Goal: Task Accomplishment & Management: Use online tool/utility

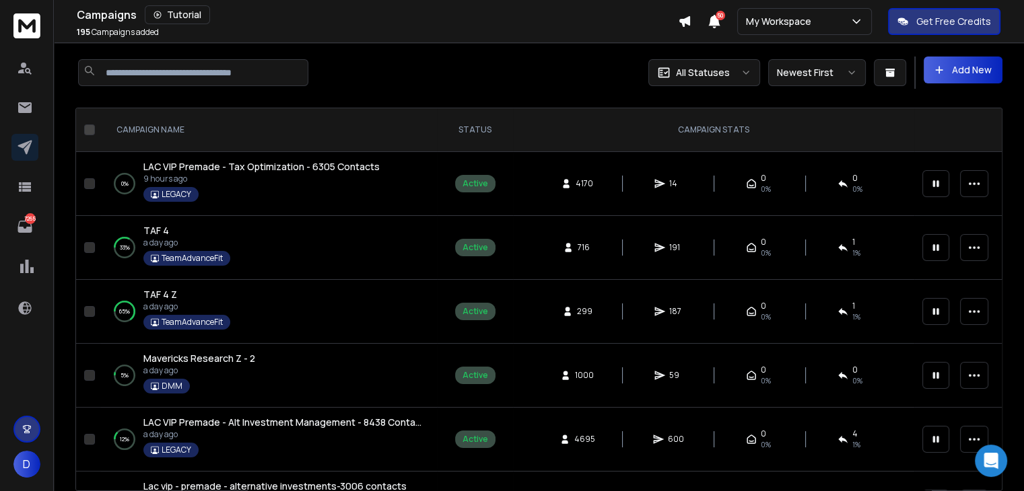
click at [199, 353] on span "Mavericks Research Z - 2" at bounding box center [199, 358] width 112 height 13
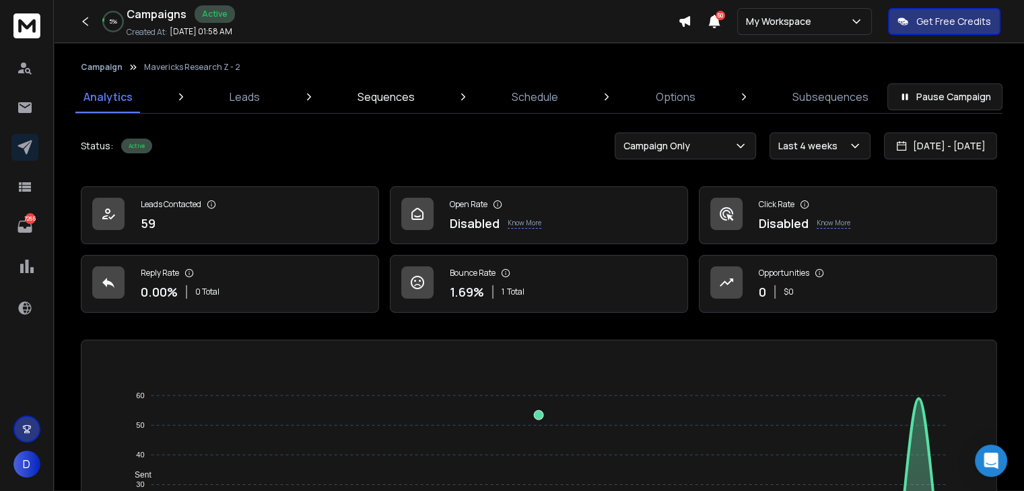
click at [385, 93] on p "Sequences" at bounding box center [385, 97] width 57 height 16
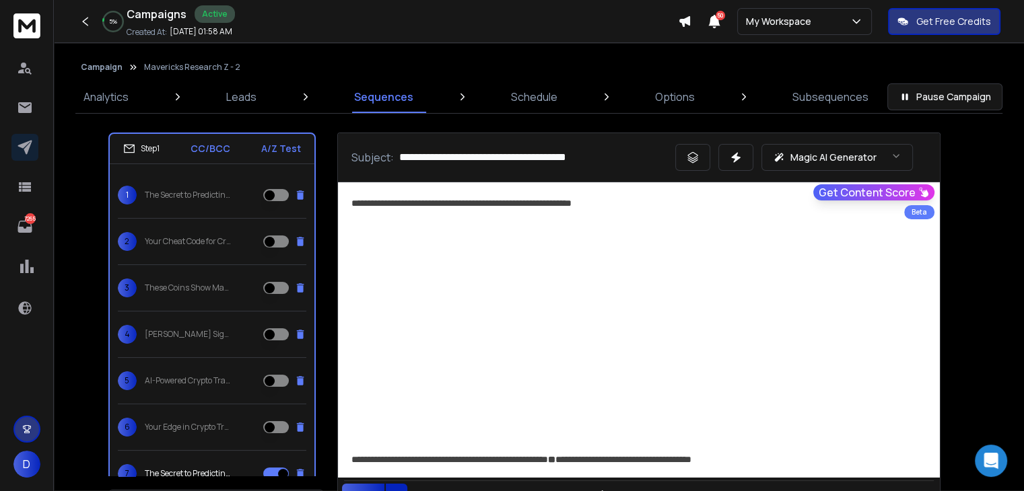
click at [468, 221] on div at bounding box center [638, 218] width 575 height 15
drag, startPoint x: 324, startPoint y: 254, endPoint x: 323, endPoint y: 269, distance: 14.9
click at [323, 269] on div "**********" at bounding box center [538, 325] width 861 height 384
click at [319, 51] on div "**********" at bounding box center [539, 289] width 970 height 493
drag, startPoint x: 324, startPoint y: 211, endPoint x: 318, endPoint y: 273, distance: 61.5
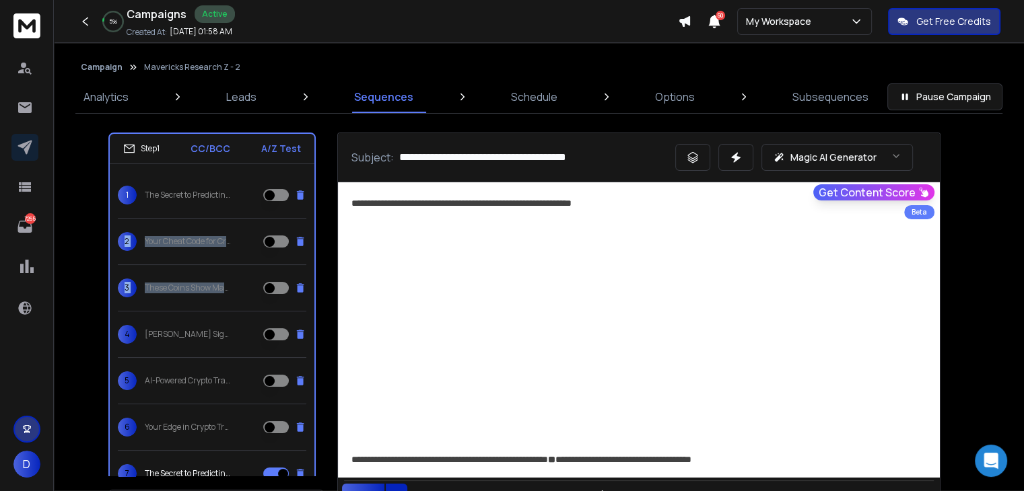
click at [326, 277] on div "**********" at bounding box center [538, 325] width 861 height 384
click at [369, 272] on div "**********" at bounding box center [639, 329] width 602 height 295
drag, startPoint x: 323, startPoint y: 284, endPoint x: 318, endPoint y: 343, distance: 58.8
click at [318, 343] on div "**********" at bounding box center [538, 325] width 861 height 384
click at [345, 325] on div "**********" at bounding box center [639, 329] width 602 height 295
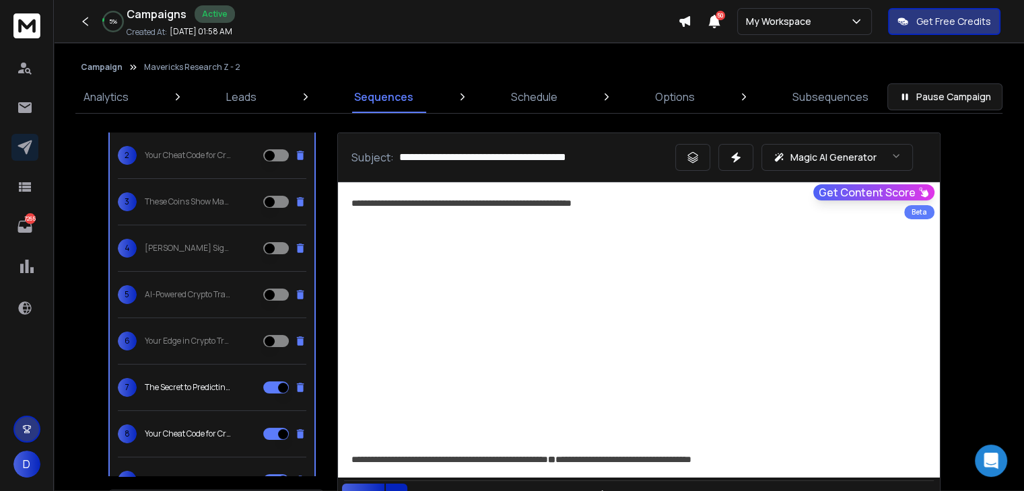
scroll to position [86, 0]
click at [225, 382] on p "The Secret to Predicting Coin Pumps Early" at bounding box center [188, 387] width 86 height 11
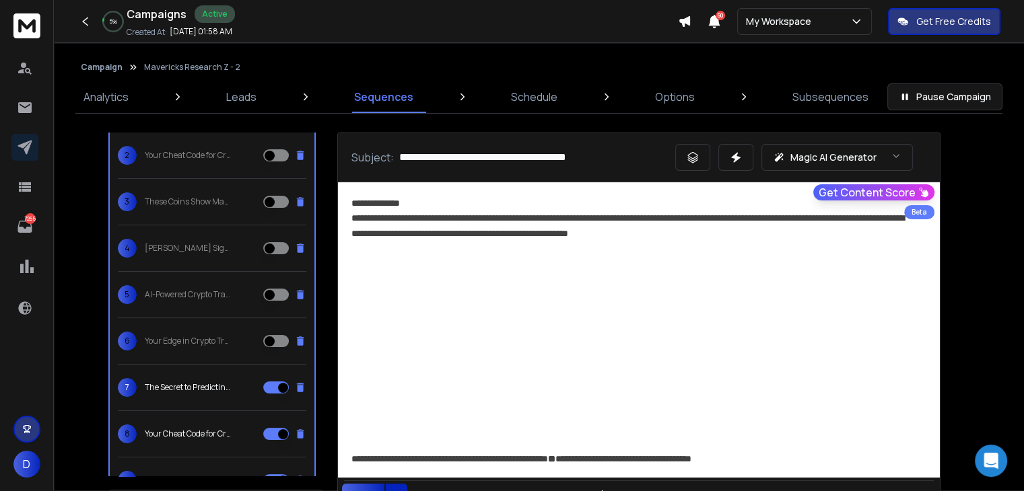
click at [397, 289] on div at bounding box center [638, 293] width 575 height 15
click at [390, 340] on div at bounding box center [638, 338] width 575 height 15
drag, startPoint x: 323, startPoint y: 341, endPoint x: 329, endPoint y: 365, distance: 25.0
click at [329, 365] on div "**********" at bounding box center [538, 325] width 861 height 384
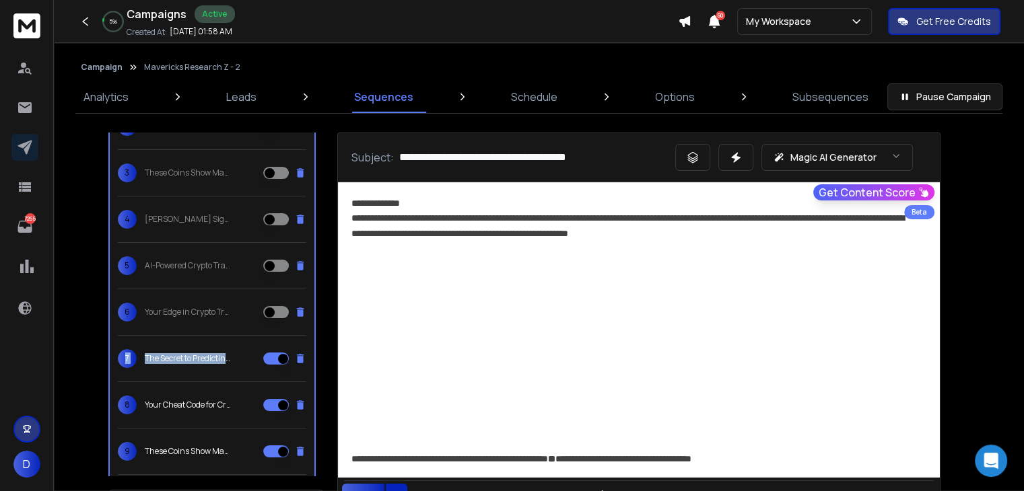
scroll to position [134, 0]
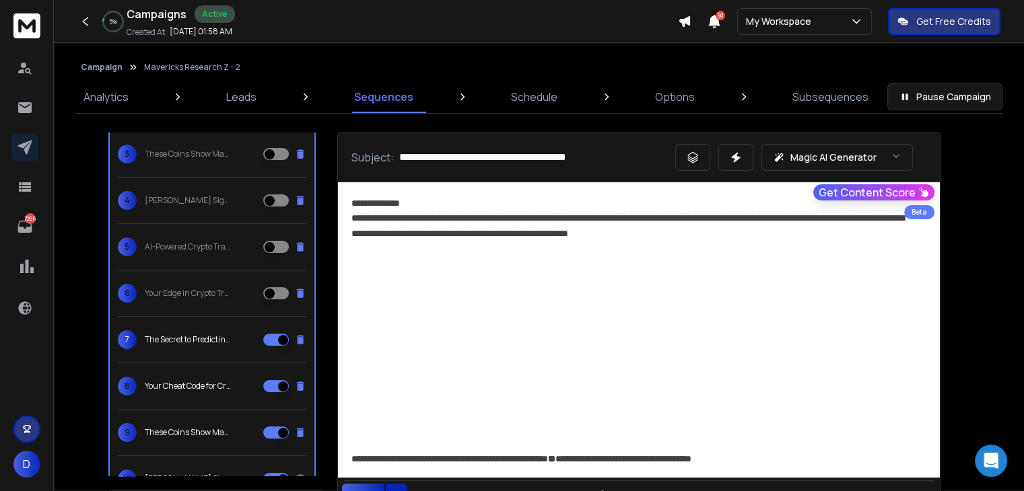
click at [458, 386] on div at bounding box center [638, 384] width 575 height 15
click at [210, 429] on p "These Coins Show Massive Potential" at bounding box center [188, 432] width 86 height 11
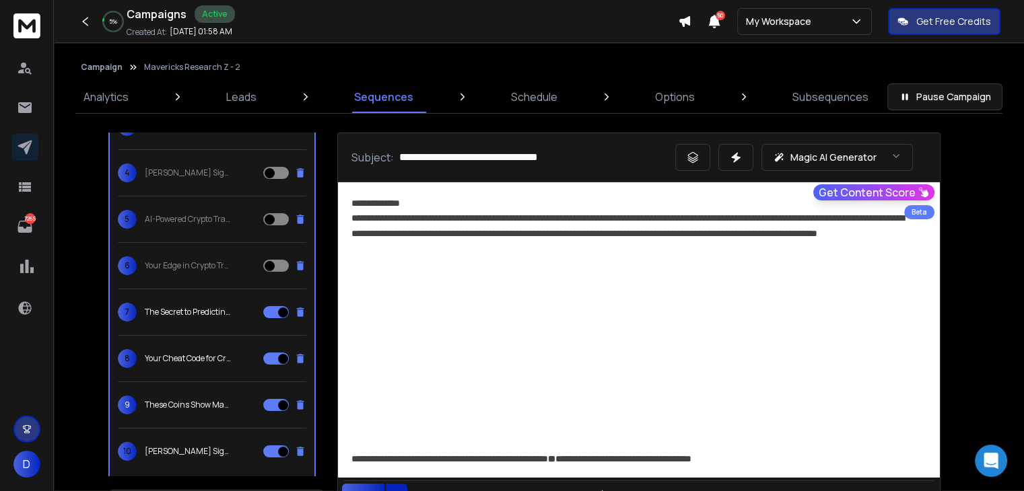
scroll to position [176, 0]
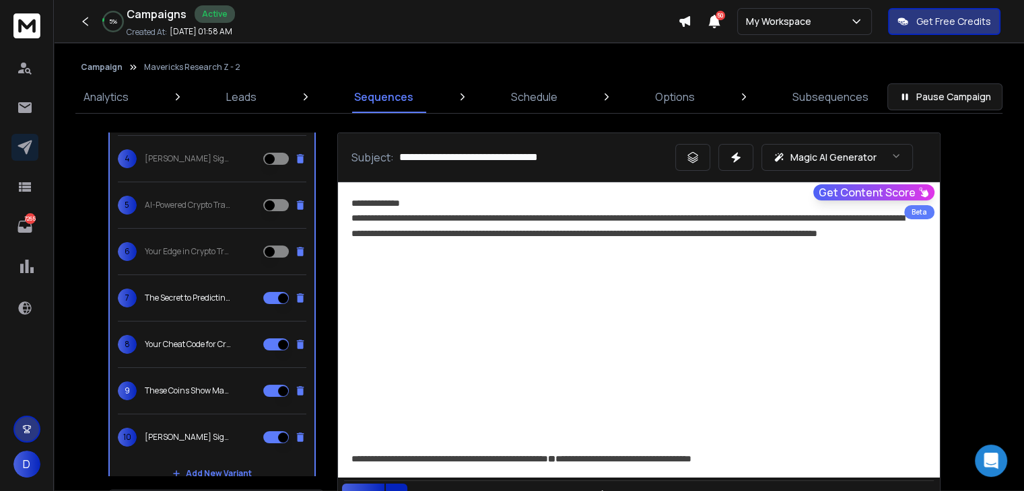
click at [378, 322] on div at bounding box center [638, 323] width 575 height 15
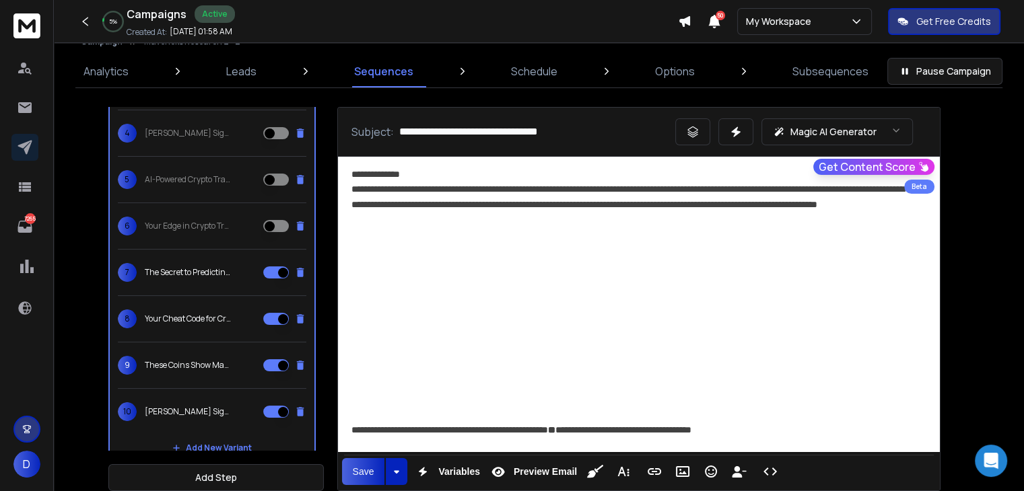
scroll to position [44, 0]
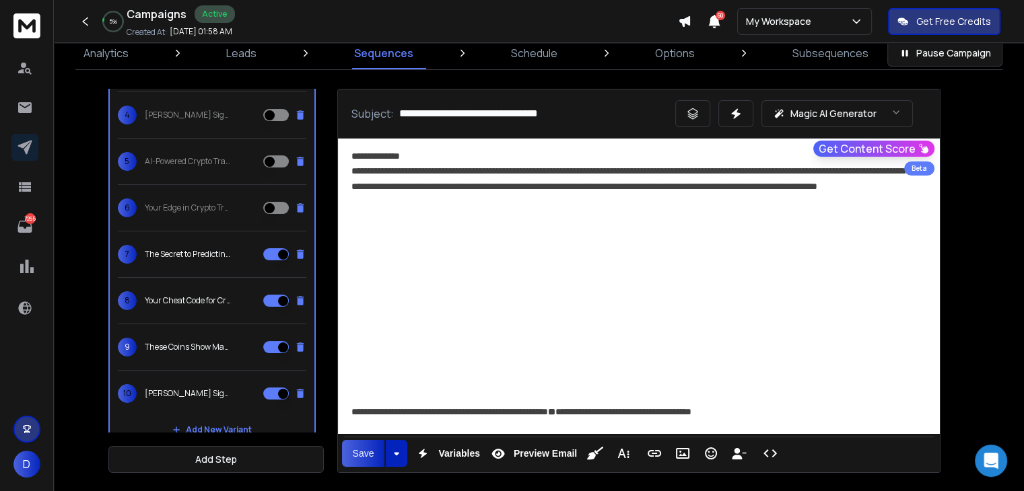
click at [324, 291] on div "**********" at bounding box center [538, 281] width 861 height 384
drag, startPoint x: 323, startPoint y: 298, endPoint x: 306, endPoint y: 326, distance: 32.7
click at [328, 327] on div "**********" at bounding box center [538, 281] width 861 height 384
click at [209, 380] on div "10 Insider Trading Signals Available" at bounding box center [212, 394] width 188 height 46
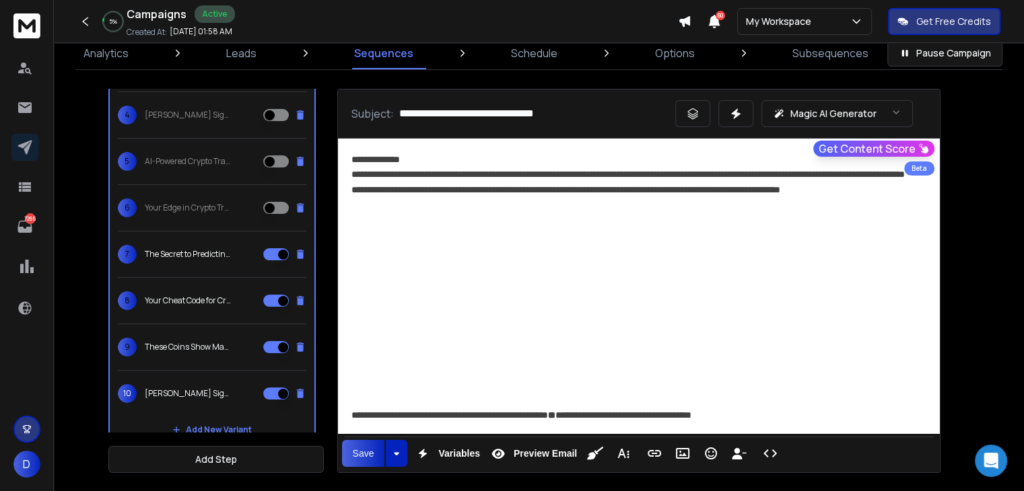
click at [470, 225] on div "**********" at bounding box center [639, 286] width 602 height 295
click at [202, 392] on p "Insider Trading Signals Available" at bounding box center [188, 393] width 86 height 11
click at [207, 353] on div "9 These Coins Show Massive Potential" at bounding box center [174, 347] width 113 height 19
type input "**********"
click at [511, 245] on div at bounding box center [638, 249] width 575 height 15
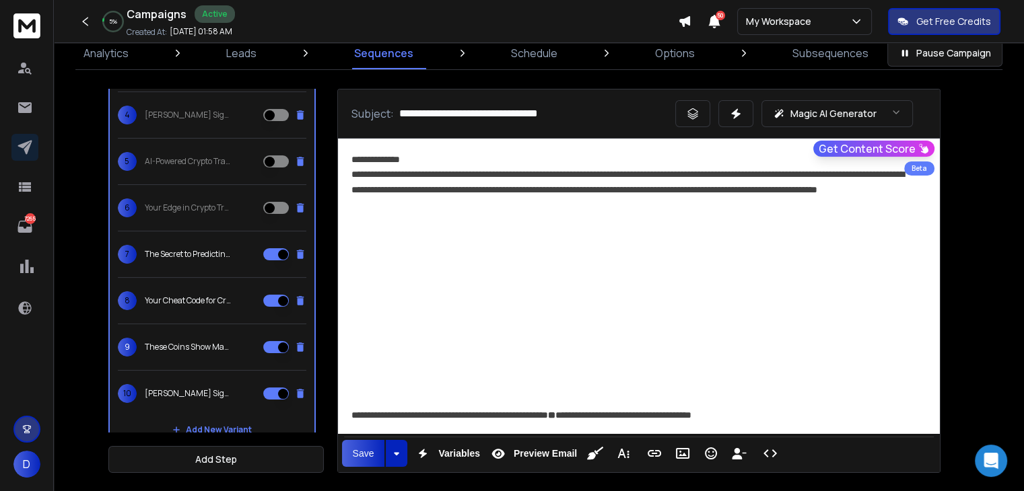
click at [1021, 247] on div "**********" at bounding box center [539, 245] width 970 height 493
click at [92, 25] on button at bounding box center [85, 21] width 17 height 27
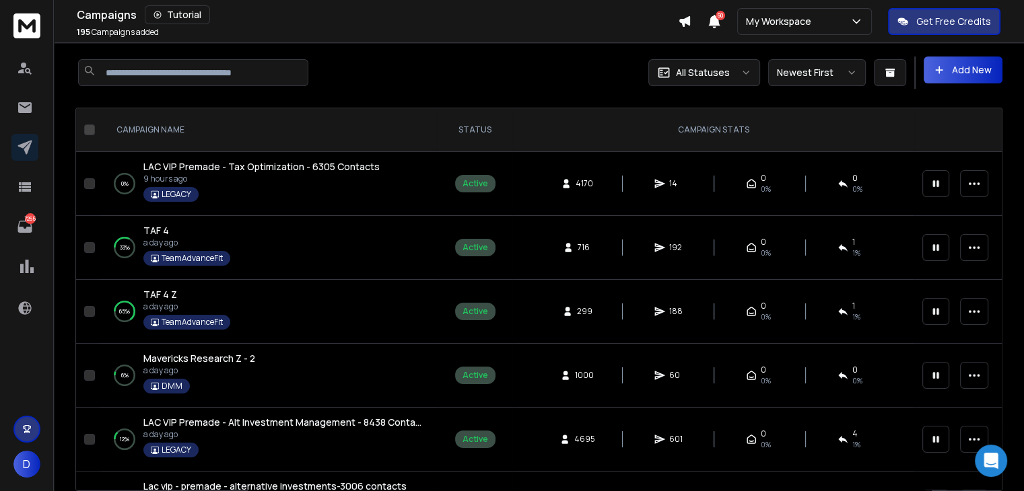
click at [194, 232] on h1 "TAF 4" at bounding box center [186, 230] width 87 height 13
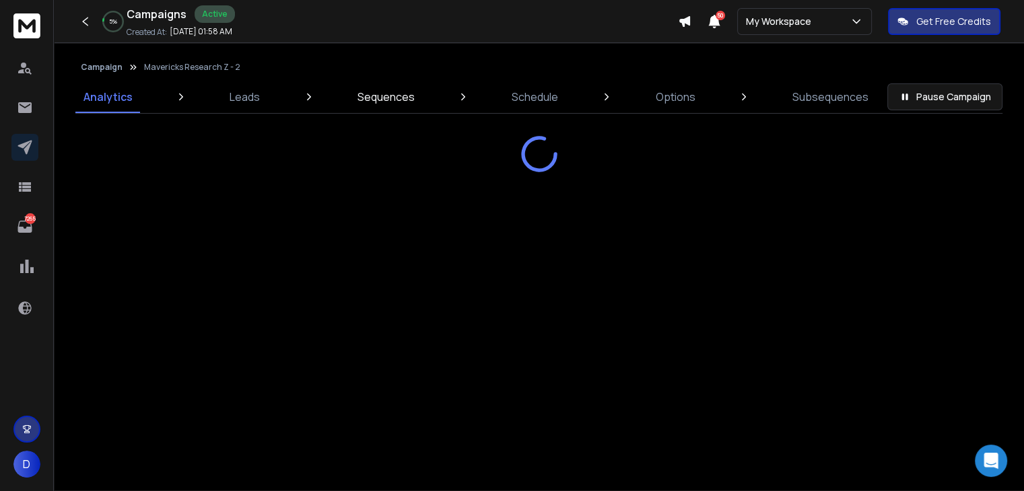
click at [385, 106] on link "Sequences" at bounding box center [385, 97] width 73 height 32
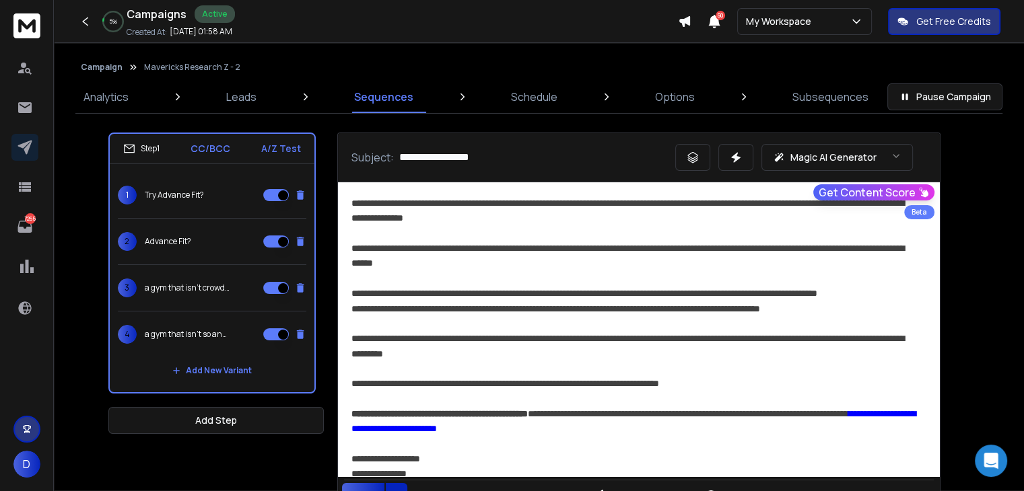
click at [192, 182] on div "1 Try Advance Fit?" at bounding box center [212, 195] width 188 height 46
click at [544, 269] on div "**********" at bounding box center [633, 248] width 565 height 45
click at [584, 390] on div "**********" at bounding box center [633, 376] width 565 height 30
click at [193, 248] on div "2 Advance Fit?" at bounding box center [212, 242] width 188 height 46
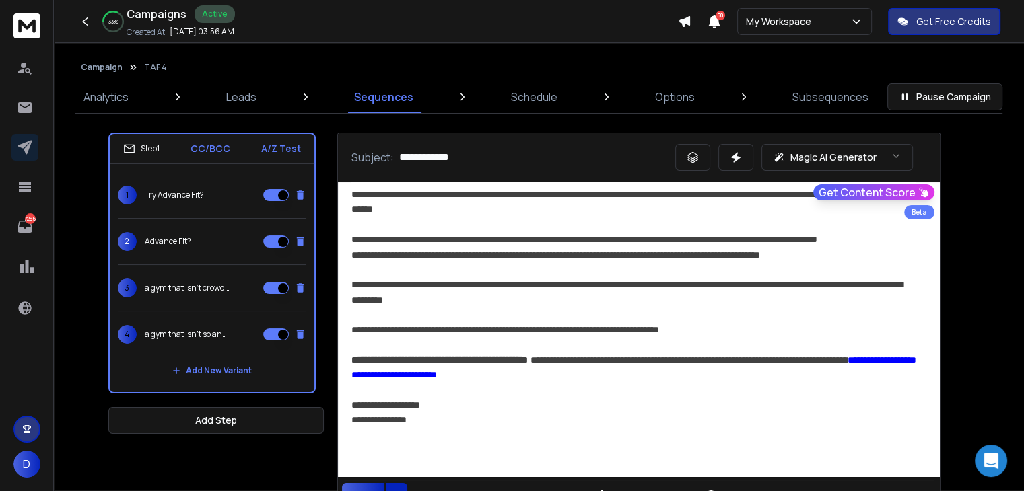
drag, startPoint x: 935, startPoint y: 299, endPoint x: 925, endPoint y: 330, distance: 32.8
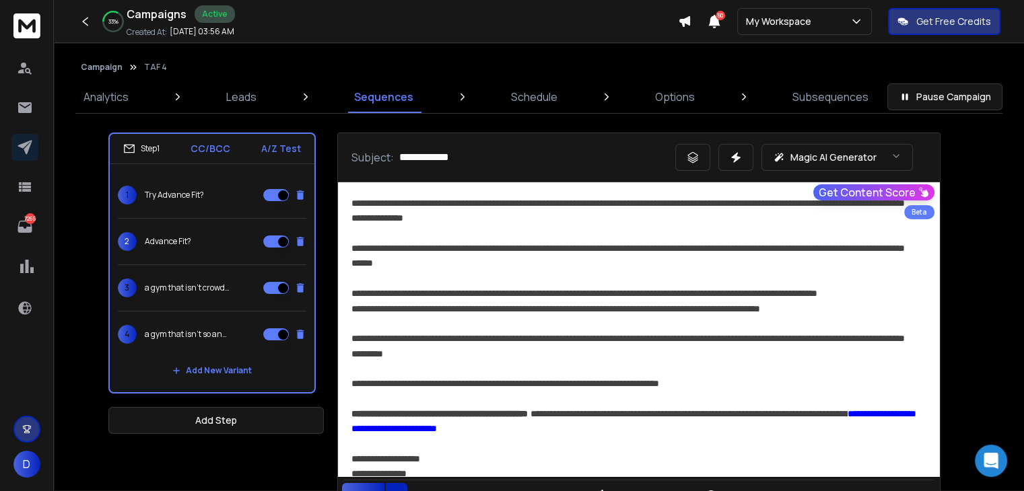
click at [188, 290] on p "a gym that isn’t crowded" at bounding box center [188, 288] width 86 height 11
type input "**********"
click at [367, 238] on div "**********" at bounding box center [633, 248] width 565 height 45
click at [82, 30] on button at bounding box center [85, 21] width 17 height 27
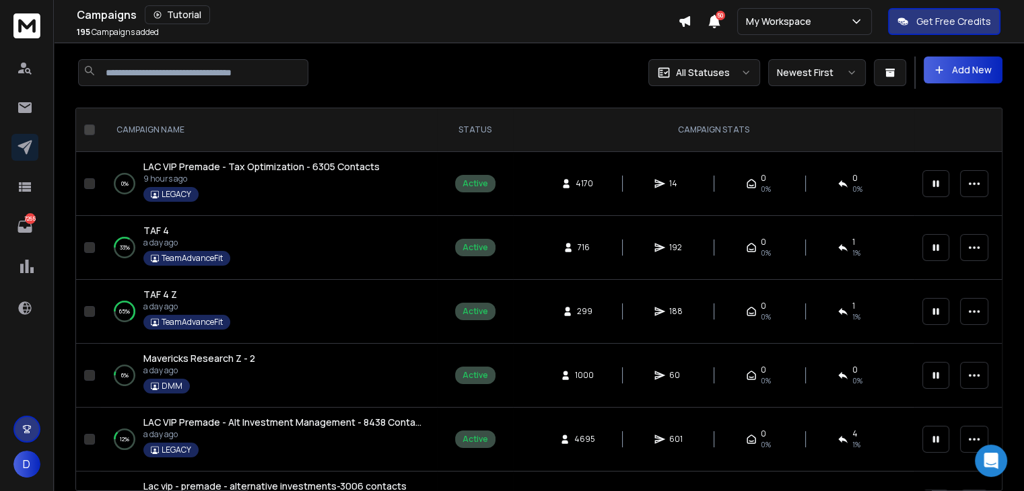
click at [271, 356] on div "6 % Mavericks Research Z - 2 a day ago DMM" at bounding box center [269, 375] width 310 height 47
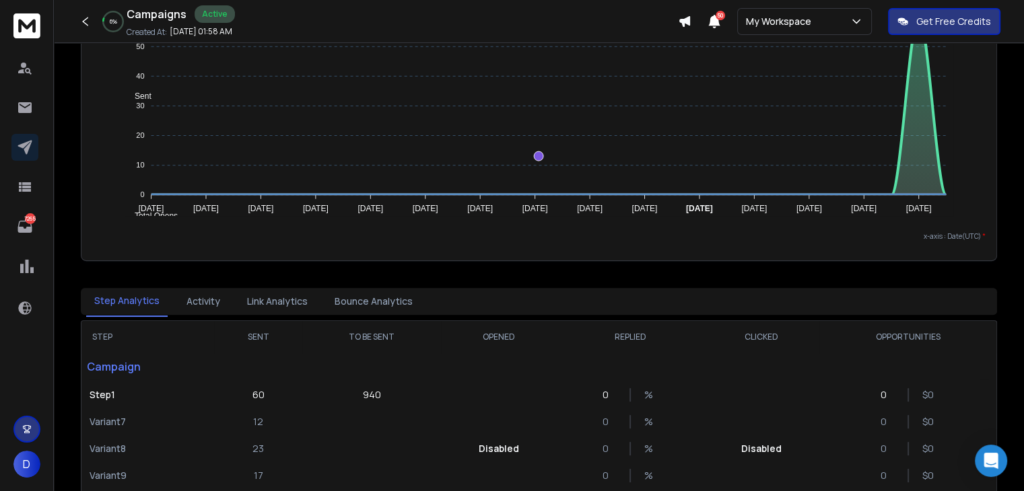
scroll to position [382, 0]
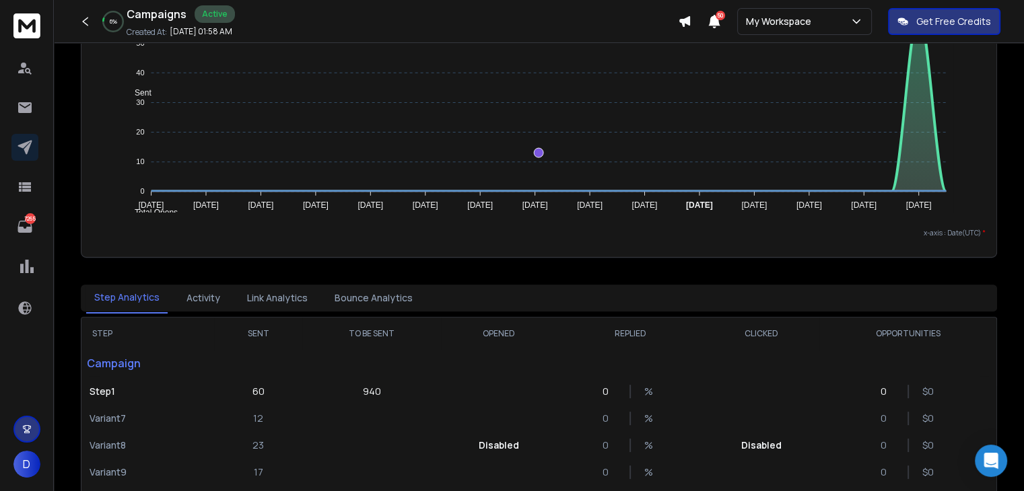
click at [221, 299] on button "Activity" at bounding box center [203, 298] width 50 height 30
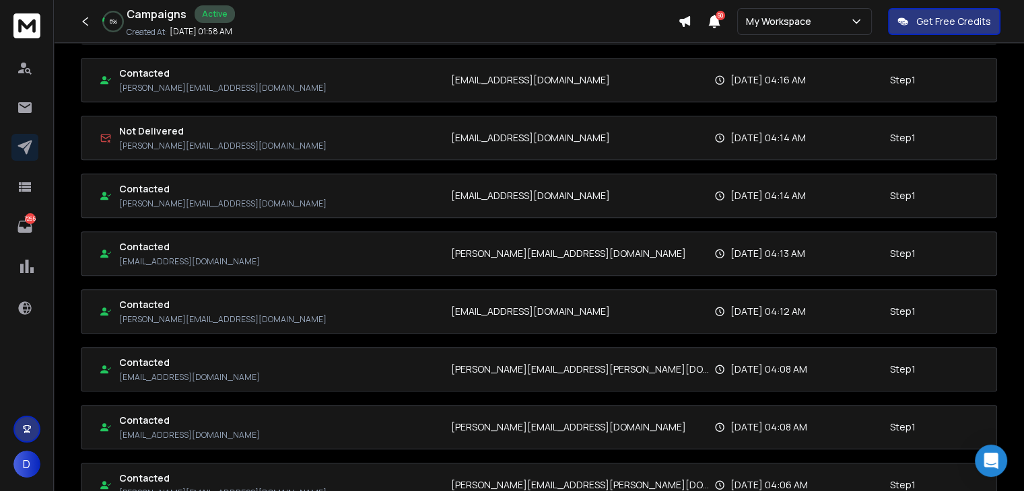
scroll to position [950, 0]
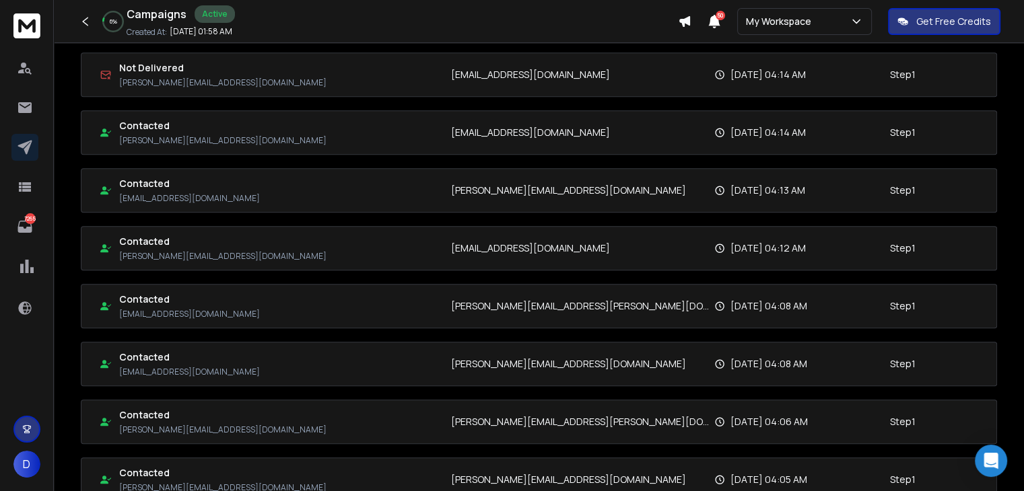
click at [635, 200] on div "Contacted max@mavericksresearchemails.com greg@tristatessales.com Oct 10, 2025,…" at bounding box center [539, 190] width 916 height 44
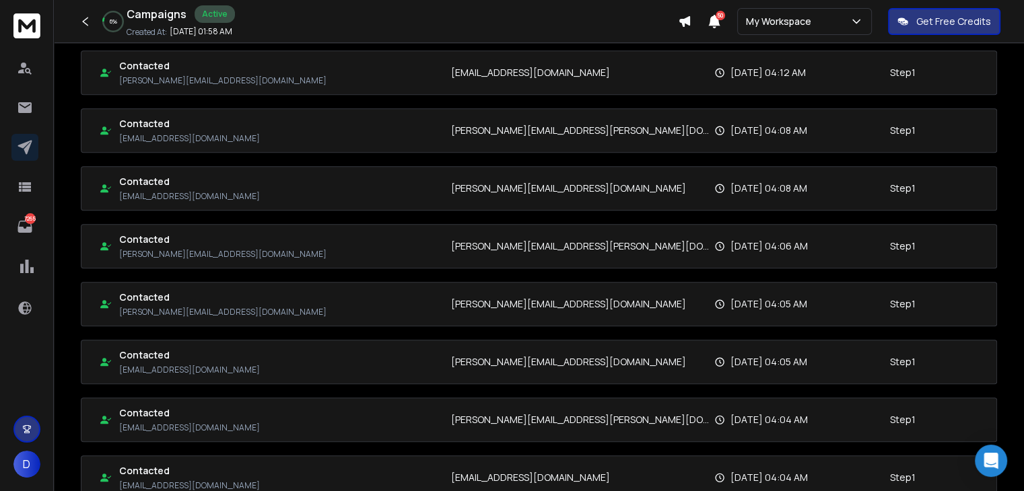
scroll to position [1222, 0]
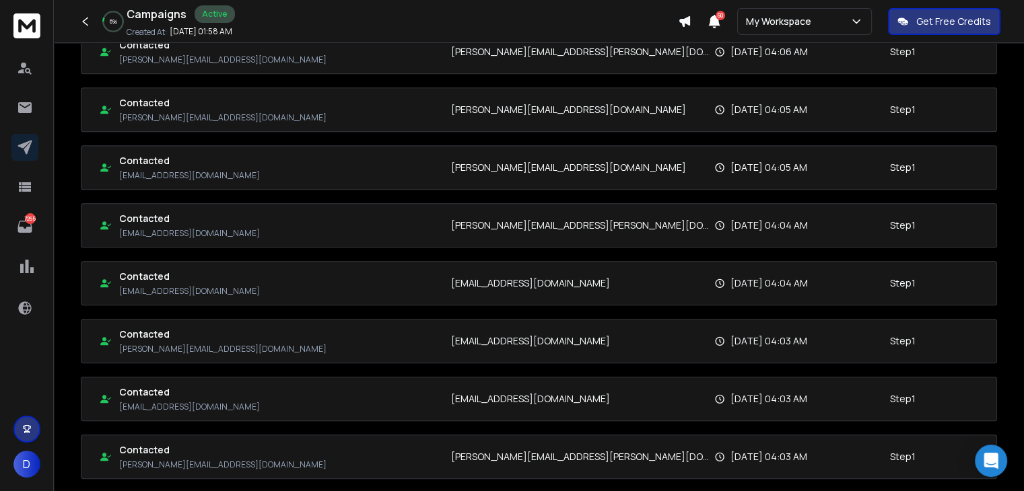
scroll to position [1493, 0]
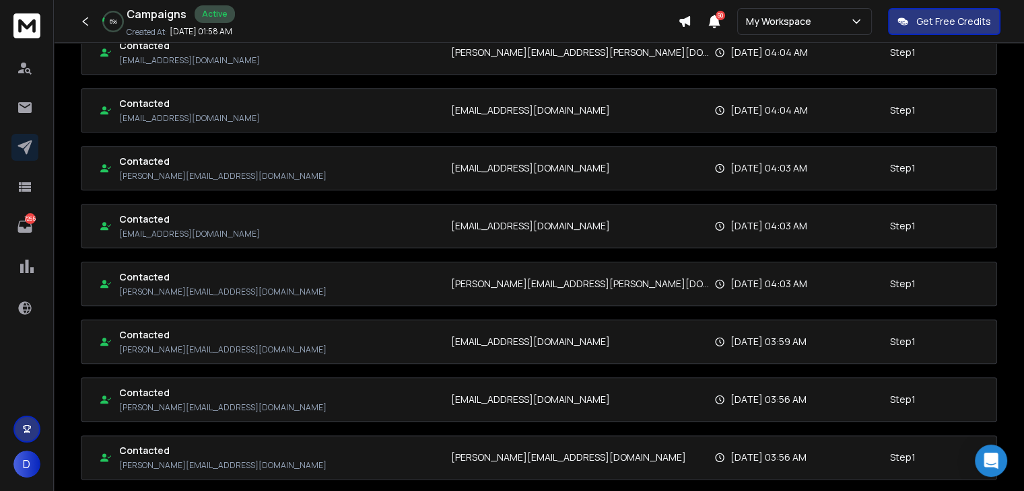
drag, startPoint x: 584, startPoint y: 313, endPoint x: 1033, endPoint y: 276, distance: 451.1
click at [584, 320] on div "Contacted russell@mavericks-research-email.com lireland@millinocketfab.com Oct …" at bounding box center [539, 342] width 916 height 44
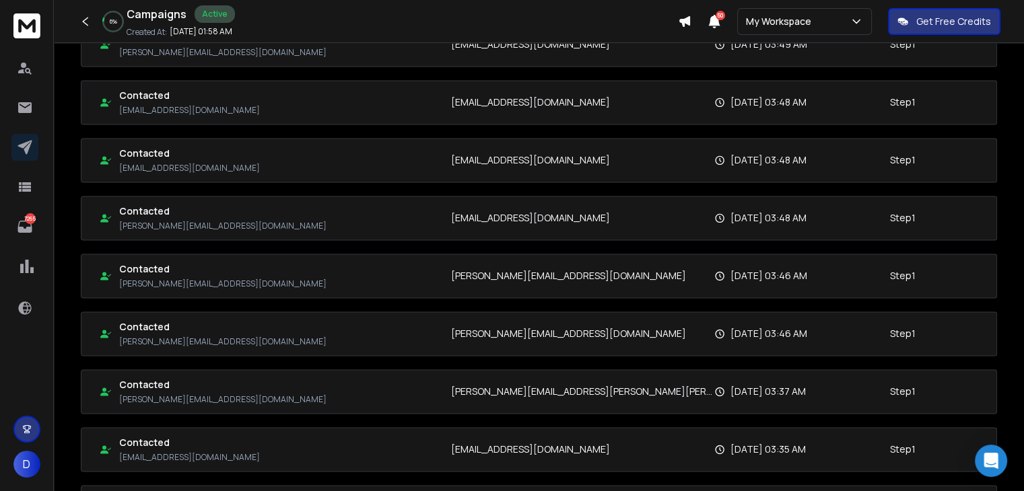
scroll to position [2159, 0]
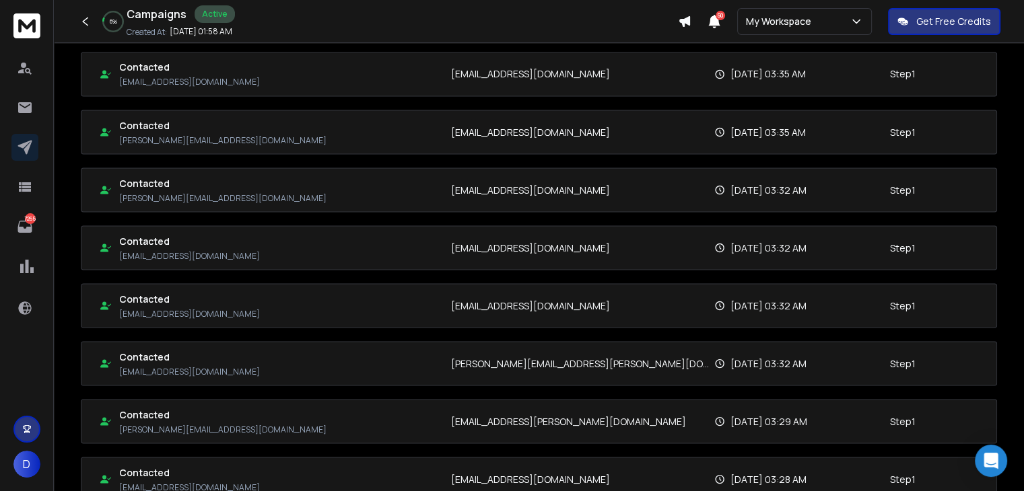
scroll to position [2510, 0]
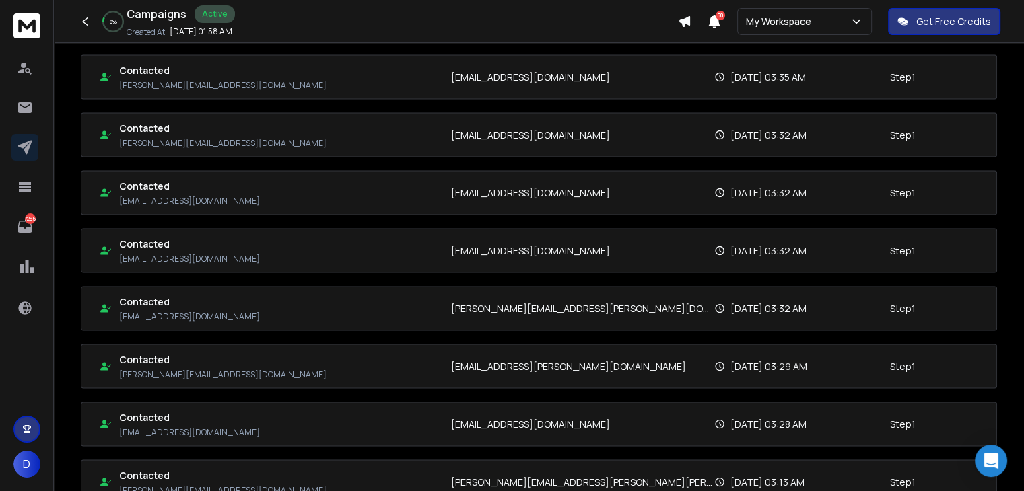
click at [458, 170] on div "Contacted max@research-mavericks.com desquivel@euclidschools.org Oct 10, 2025, …" at bounding box center [539, 192] width 916 height 44
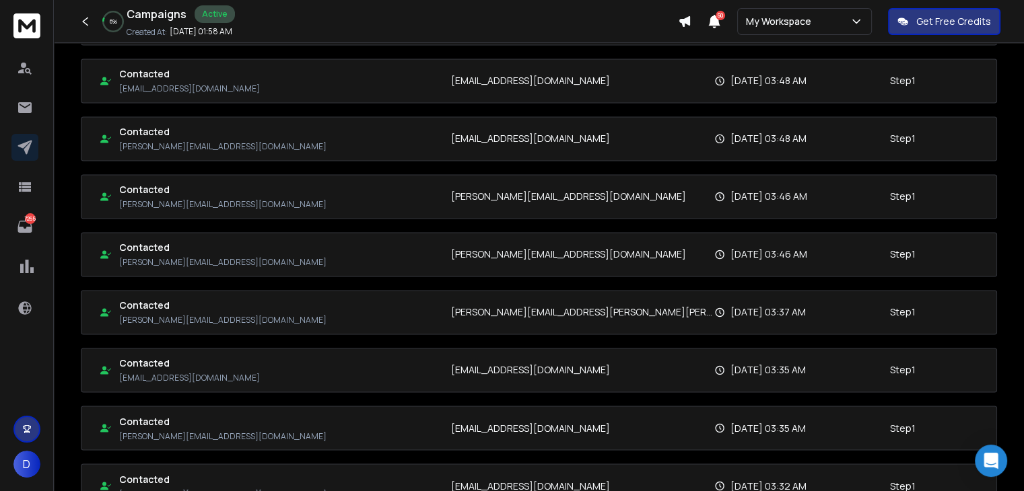
scroll to position [2235, 0]
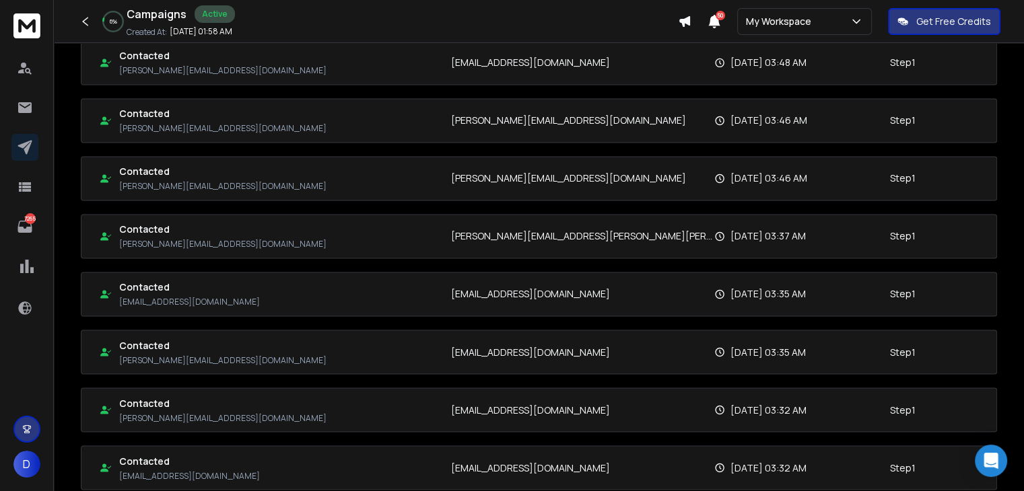
click at [903, 287] on p "Step 1" at bounding box center [903, 293] width 26 height 13
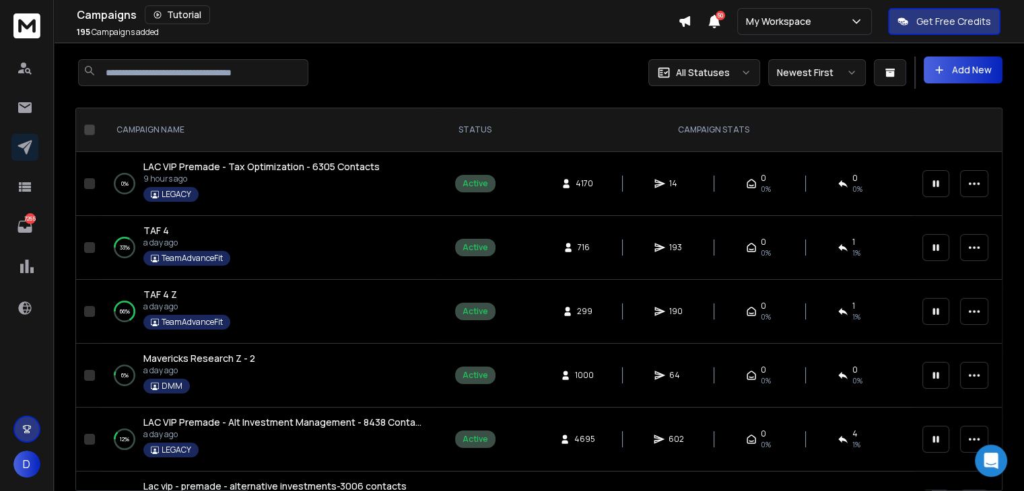
click at [396, 421] on span "LAC VIP Premade - Alt Investment Management - 8438 Contacts" at bounding box center [286, 422] width 287 height 13
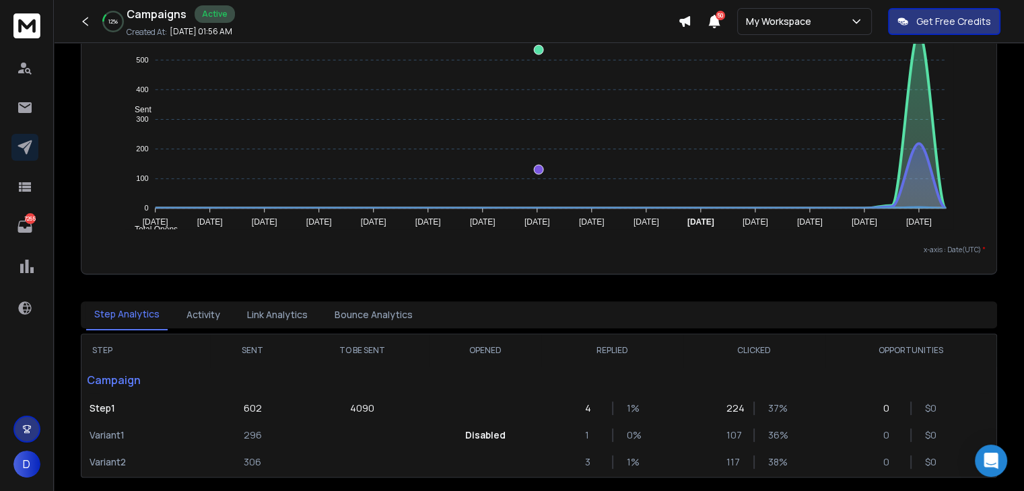
scroll to position [375, 0]
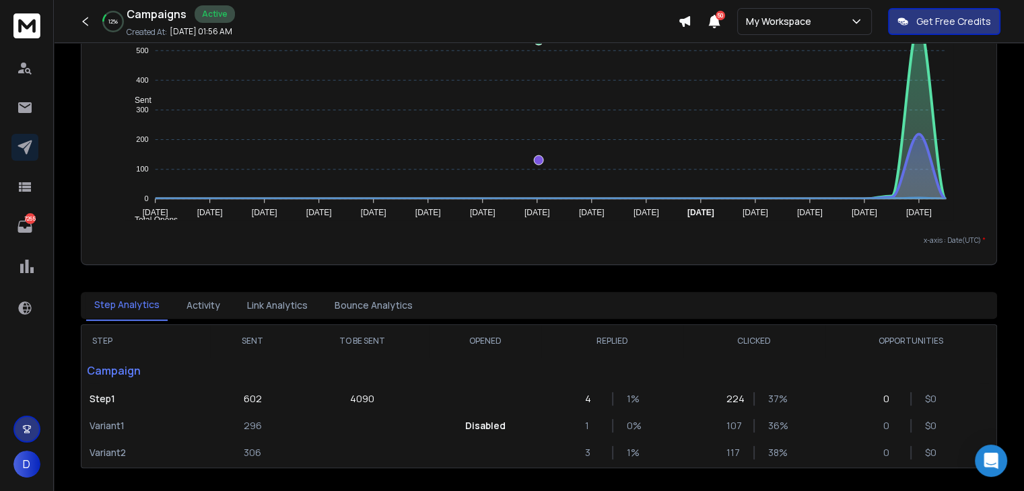
click at [299, 309] on button "Link Analytics" at bounding box center [277, 306] width 77 height 30
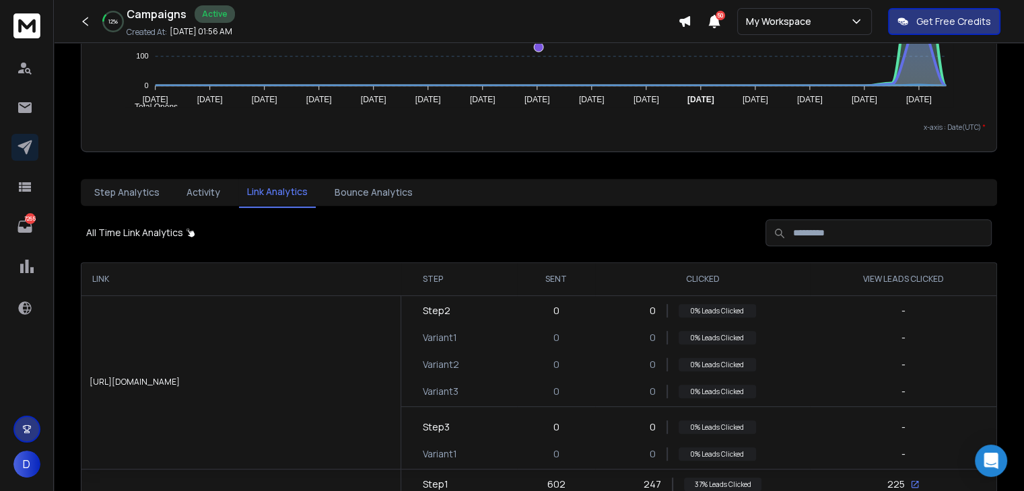
scroll to position [497, 0]
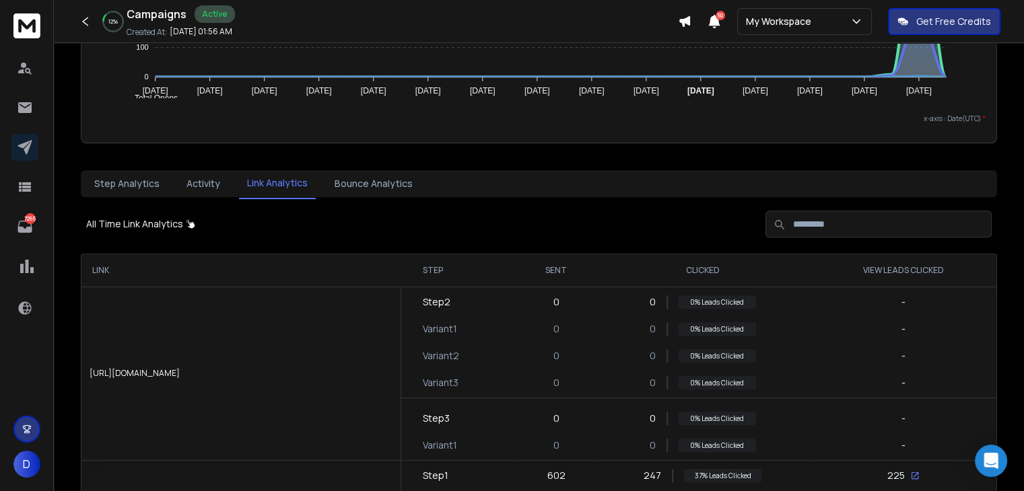
drag, startPoint x: 540, startPoint y: 224, endPoint x: 549, endPoint y: 223, distance: 9.5
click at [540, 224] on div "All Time Link Analytics" at bounding box center [539, 224] width 916 height 27
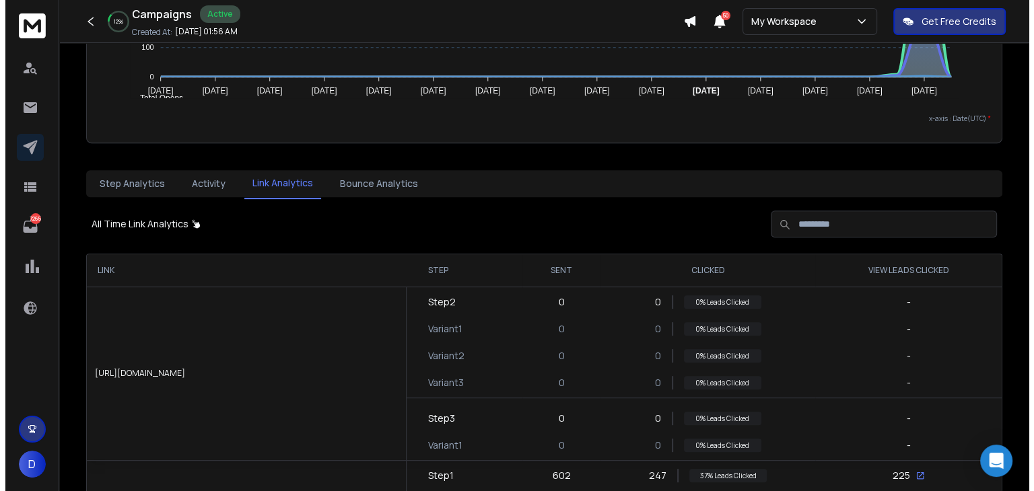
scroll to position [599, 0]
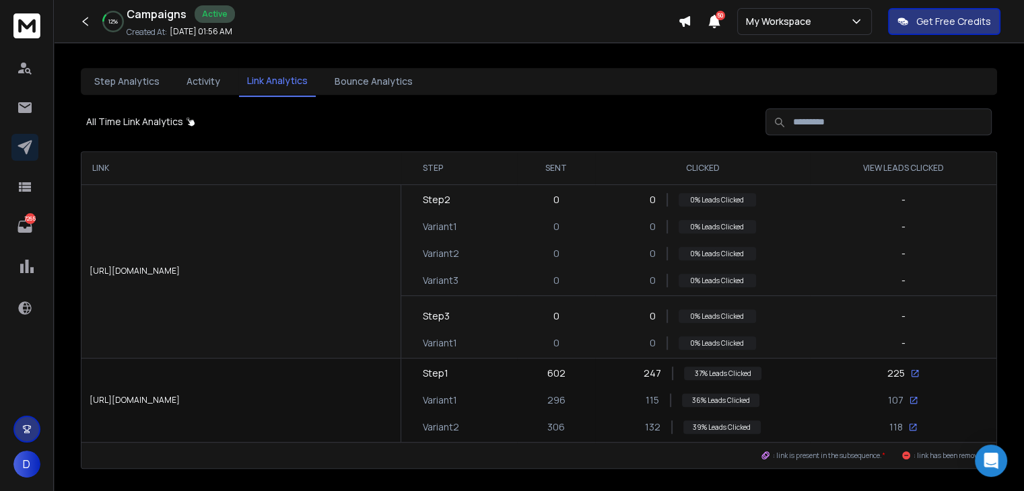
click at [914, 369] on icon at bounding box center [914, 373] width 9 height 9
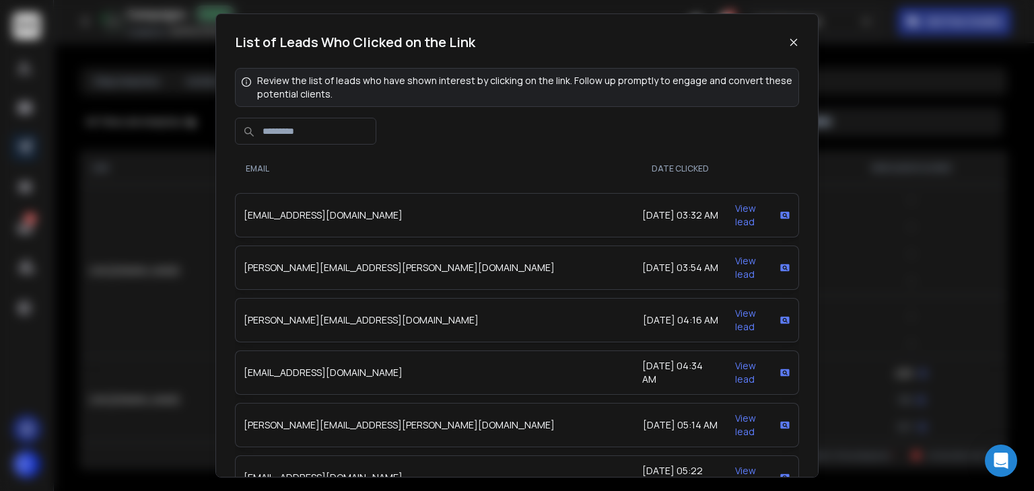
click at [634, 153] on th "Date Clicked" at bounding box center [680, 169] width 92 height 32
click at [497, 157] on th "Email" at bounding box center [434, 169] width 399 height 32
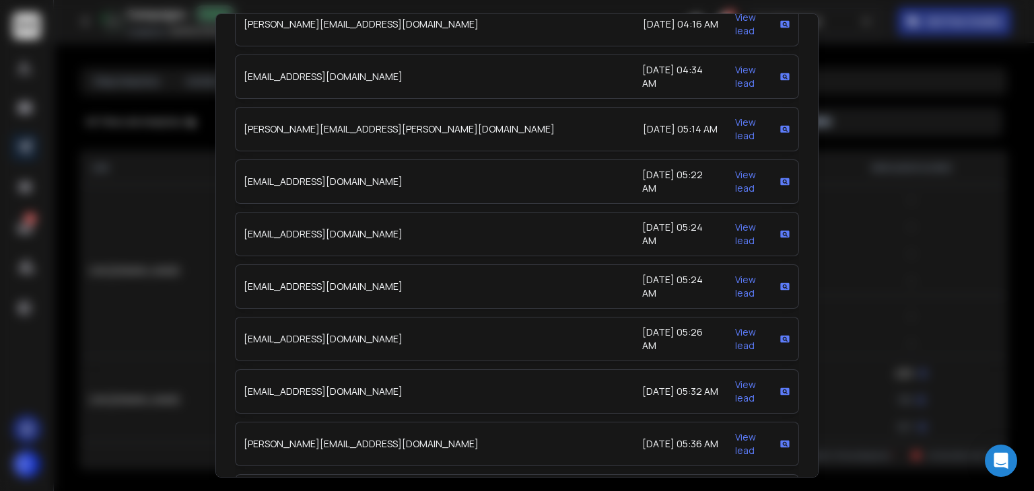
scroll to position [323, 0]
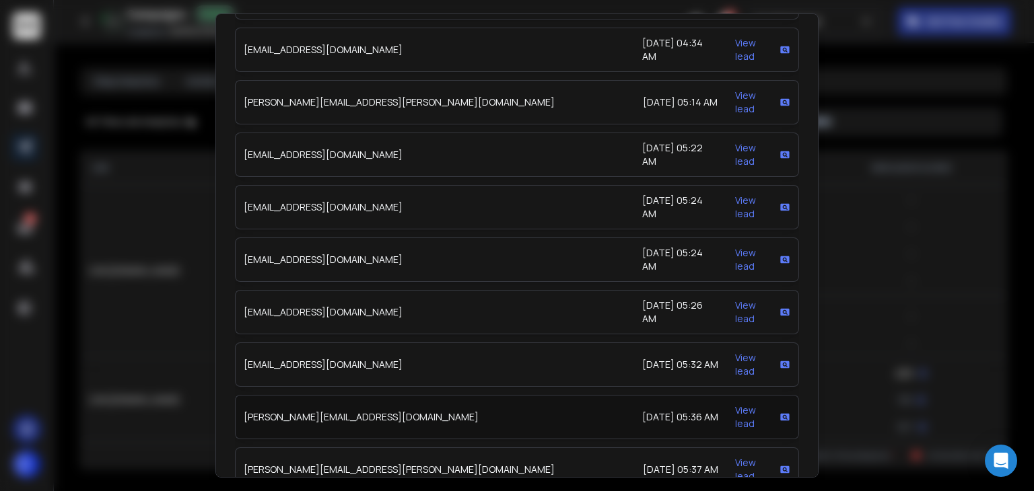
click at [634, 395] on td "Oct 09, 2025, 05:36 AM" at bounding box center [680, 417] width 92 height 44
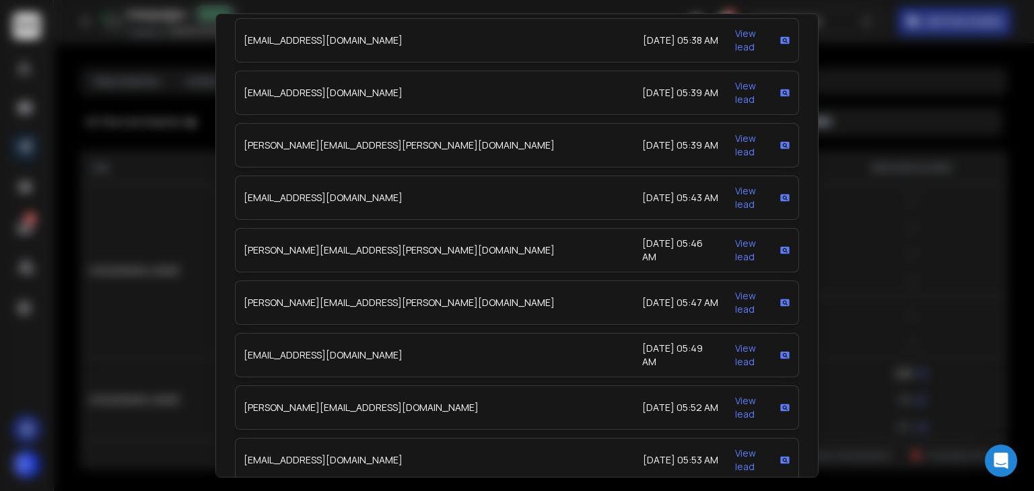
scroll to position [808, 0]
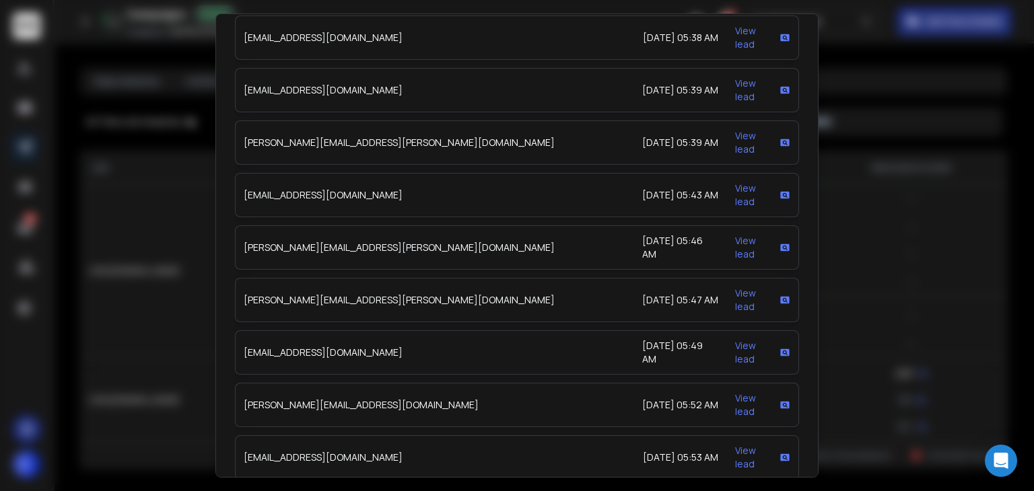
drag, startPoint x: 454, startPoint y: 304, endPoint x: 473, endPoint y: 229, distance: 77.9
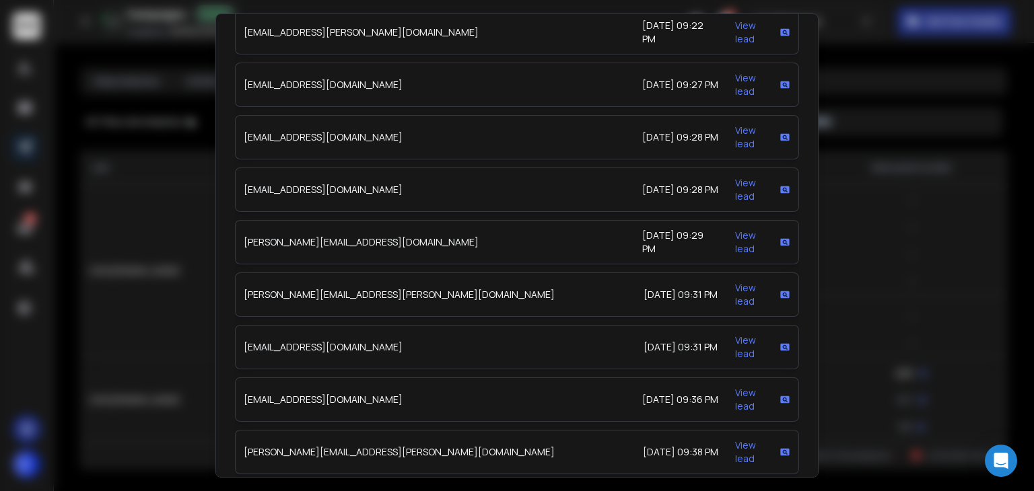
scroll to position [1961, 0]
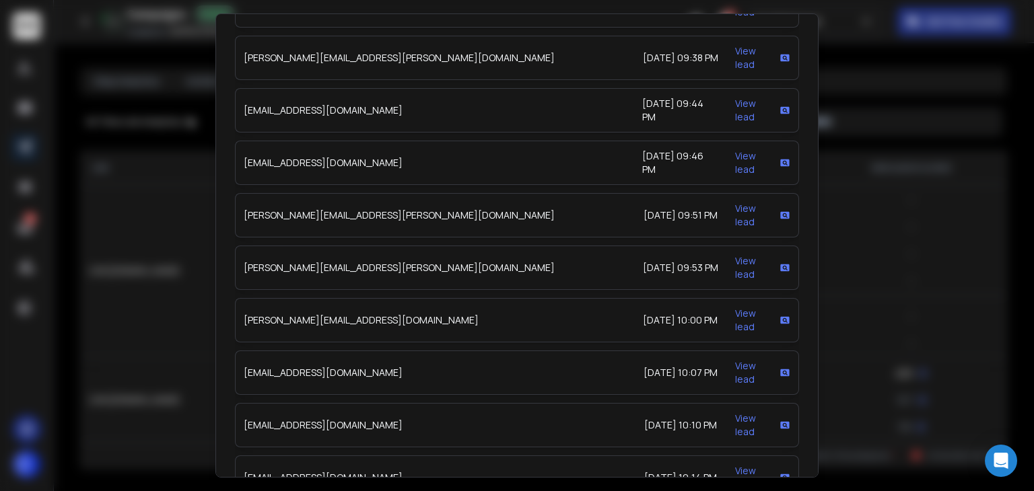
scroll to position [2284, 0]
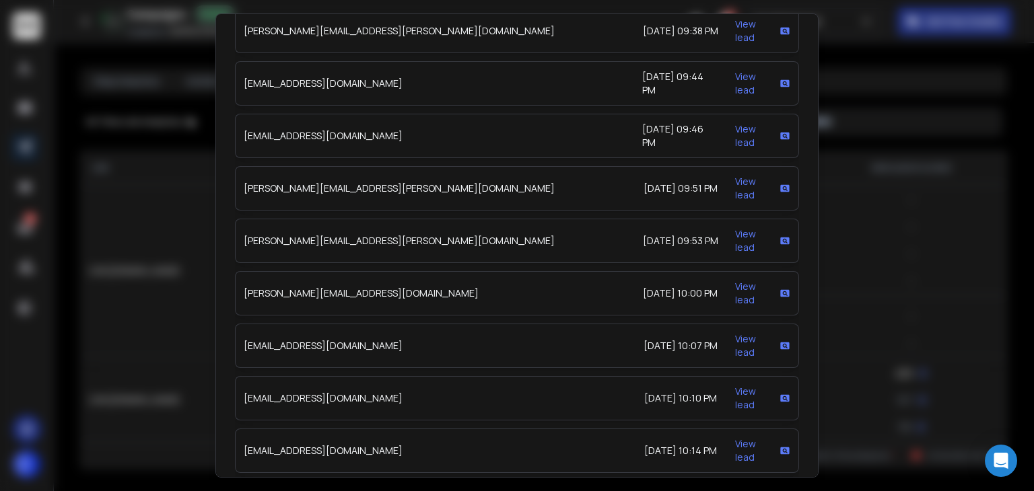
click at [450, 188] on table "Email Date Clicked sgeoffrion@commercelp.com Oct 09, 2025, 03:32 AM View lead j…" at bounding box center [517, 325] width 564 height 4931
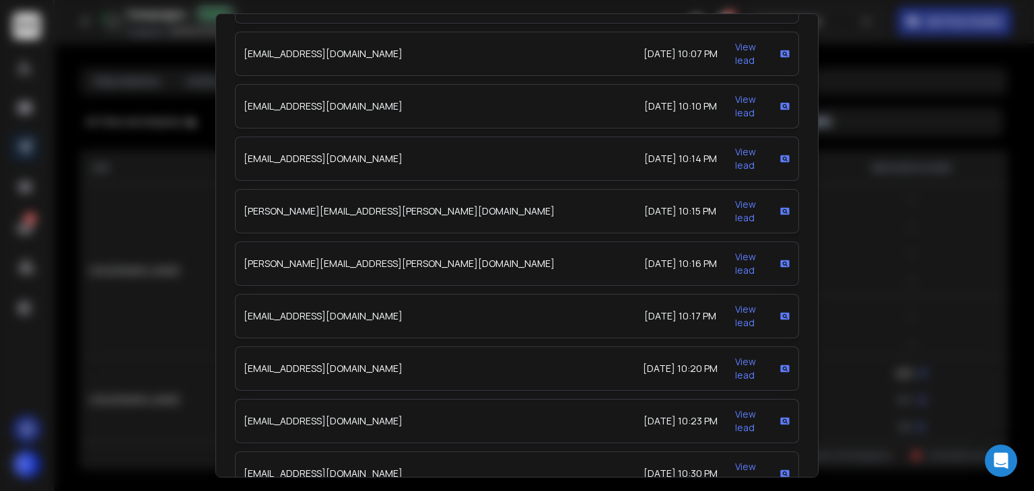
scroll to position [2634, 0]
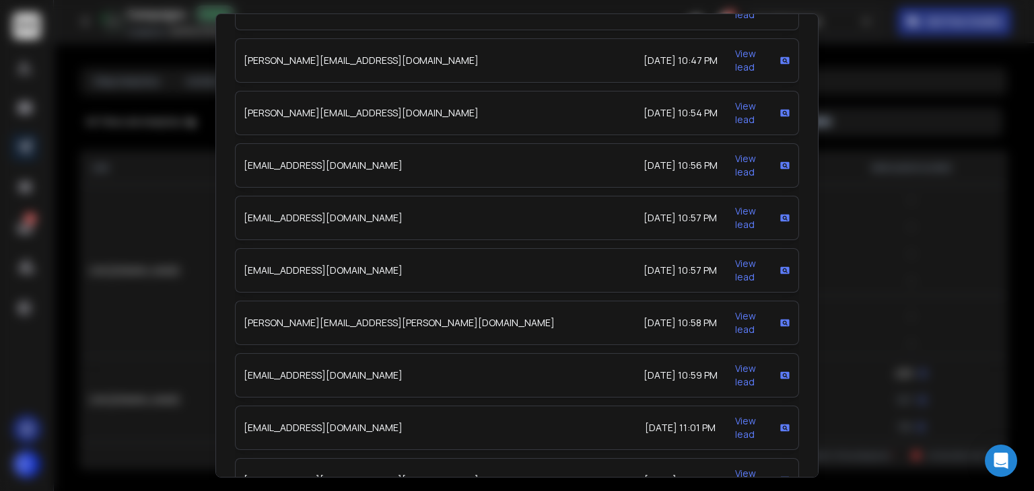
scroll to position [3226, 0]
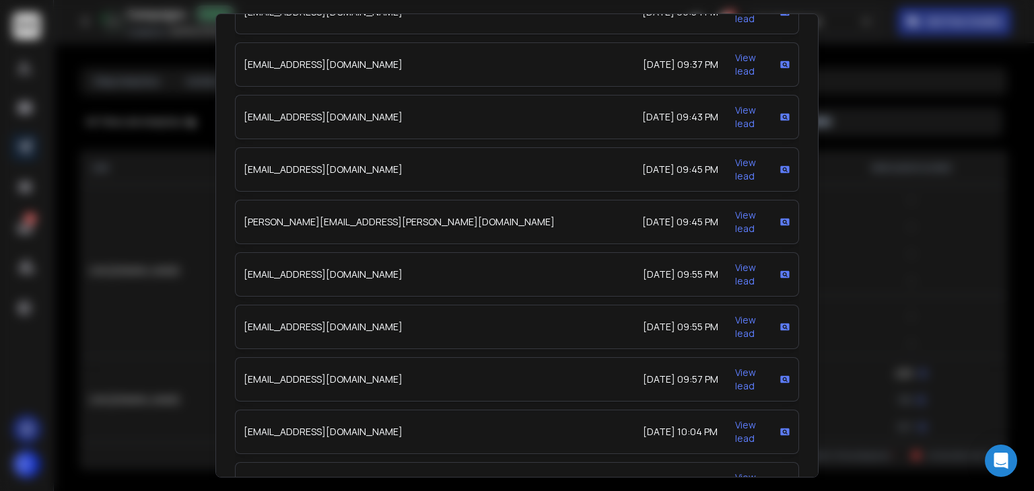
scroll to position [8456, 0]
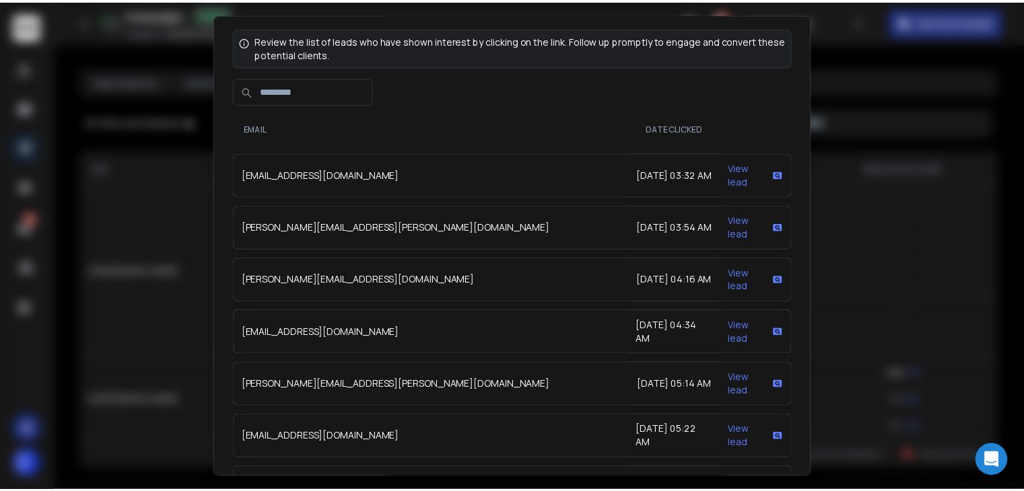
scroll to position [0, 0]
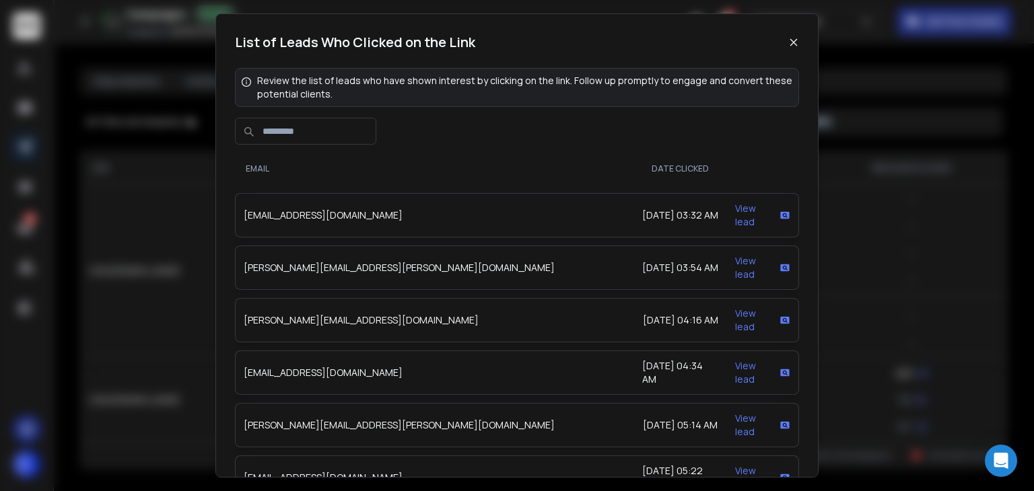
click at [793, 41] on icon at bounding box center [793, 42] width 11 height 11
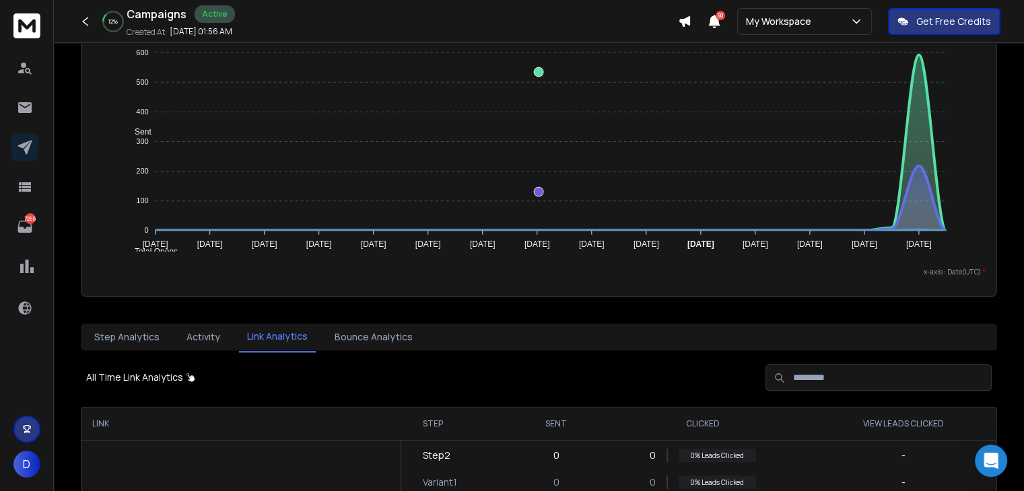
scroll to position [337, 0]
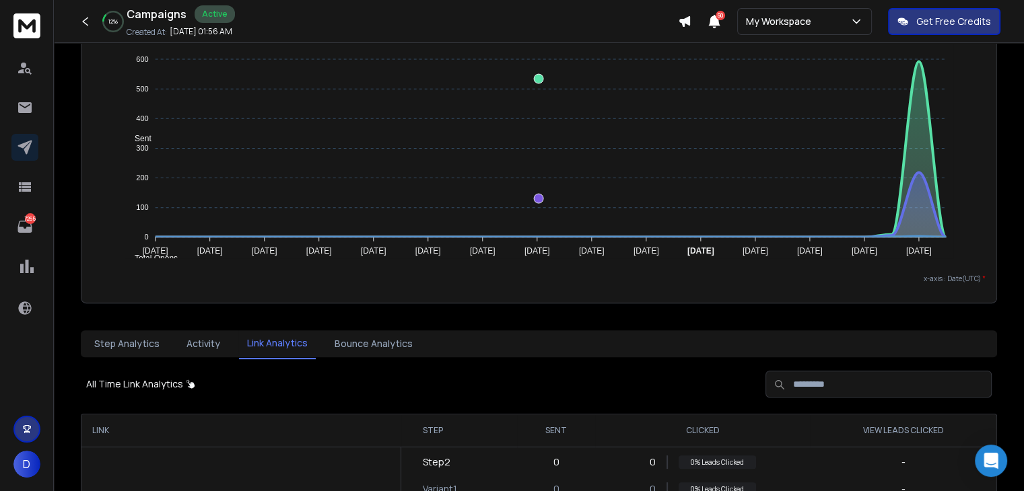
click at [360, 334] on button "Bounce Analytics" at bounding box center [373, 344] width 94 height 30
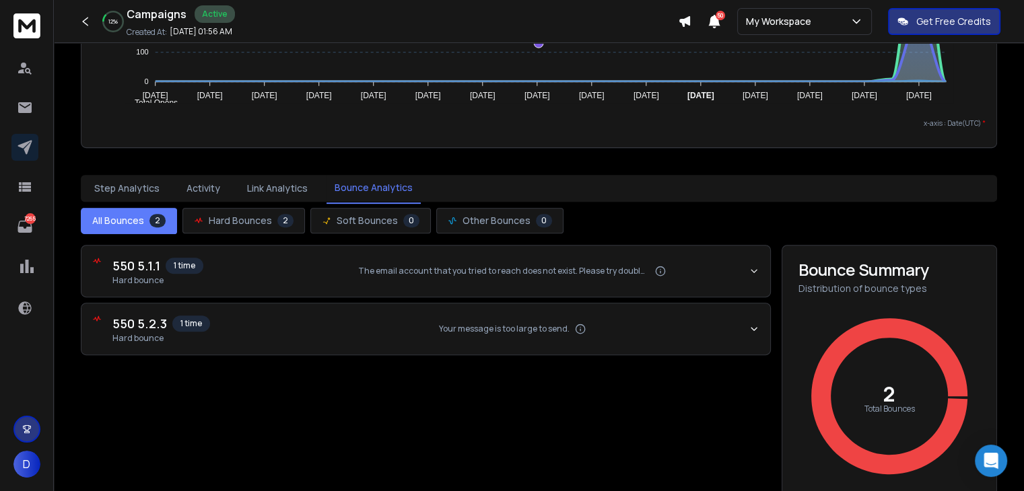
scroll to position [488, 0]
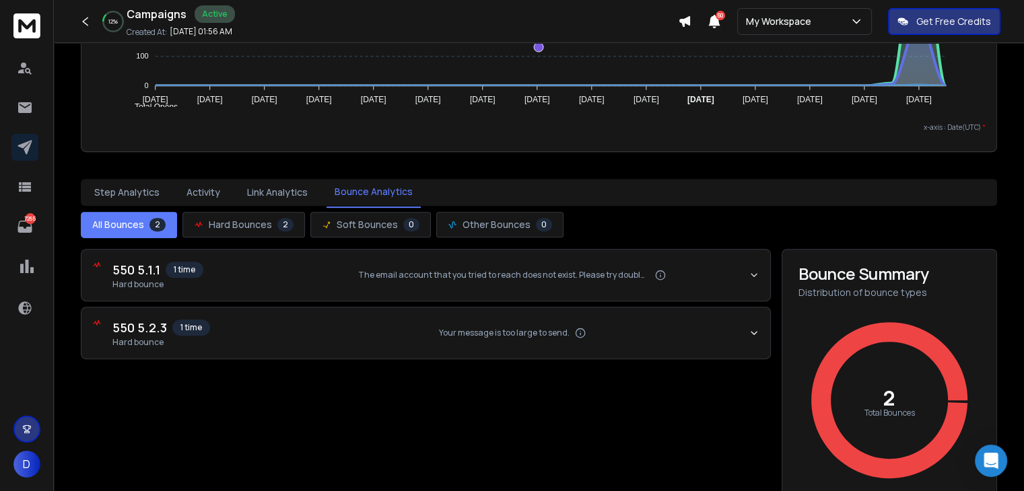
click at [266, 197] on button "Link Analytics" at bounding box center [277, 193] width 77 height 30
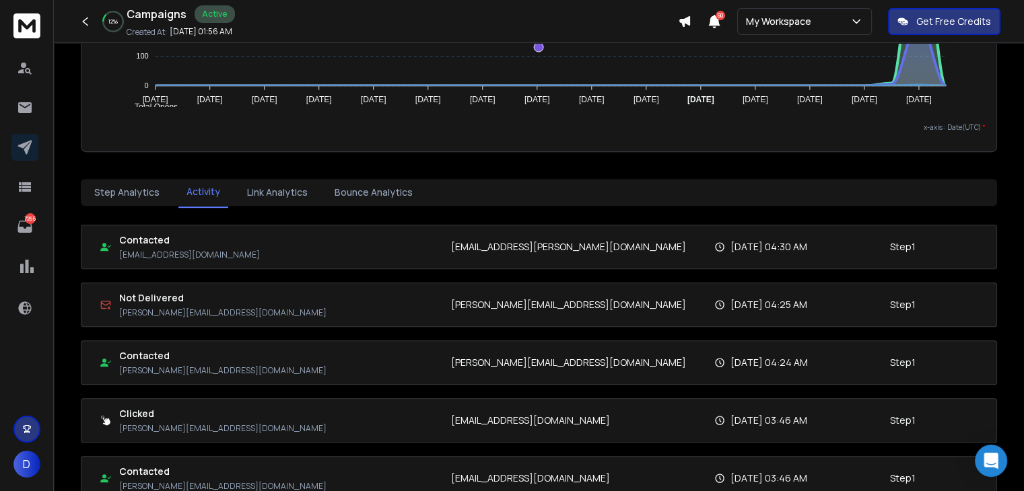
click at [185, 195] on button "Activity" at bounding box center [203, 192] width 50 height 31
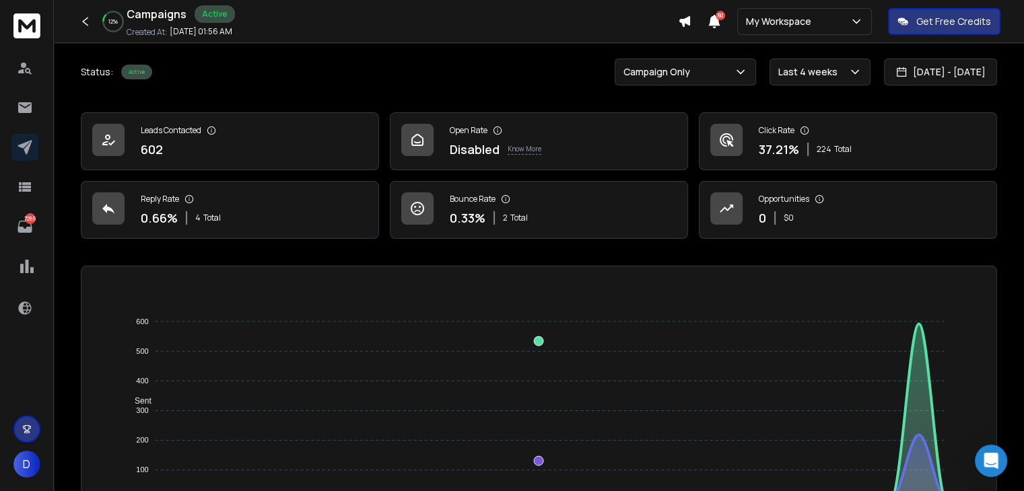
scroll to position [0, 0]
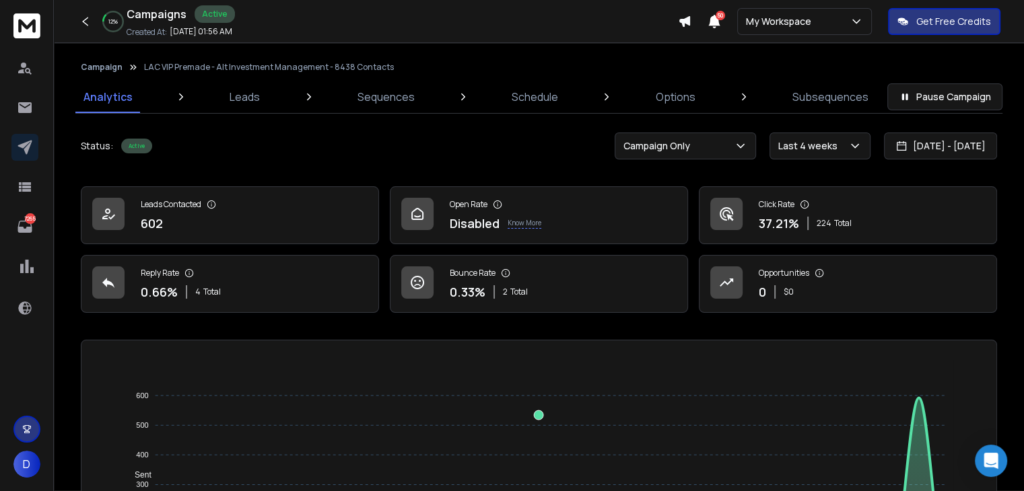
click at [327, 143] on div "Status: Active Pause Campaign Campaign Only Last 4 weeks 11 Sep 2025 - 10 Oct 2…" at bounding box center [539, 146] width 916 height 27
click at [328, 143] on div "Status: Active Pause Campaign Campaign Only Last 4 weeks 11 Sep 2025 - 10 Oct 2…" at bounding box center [539, 146] width 916 height 27
click at [327, 143] on div "Status: Active Pause Campaign Campaign Only Last 4 weeks 11 Sep 2025 - 10 Oct 2…" at bounding box center [539, 146] width 916 height 27
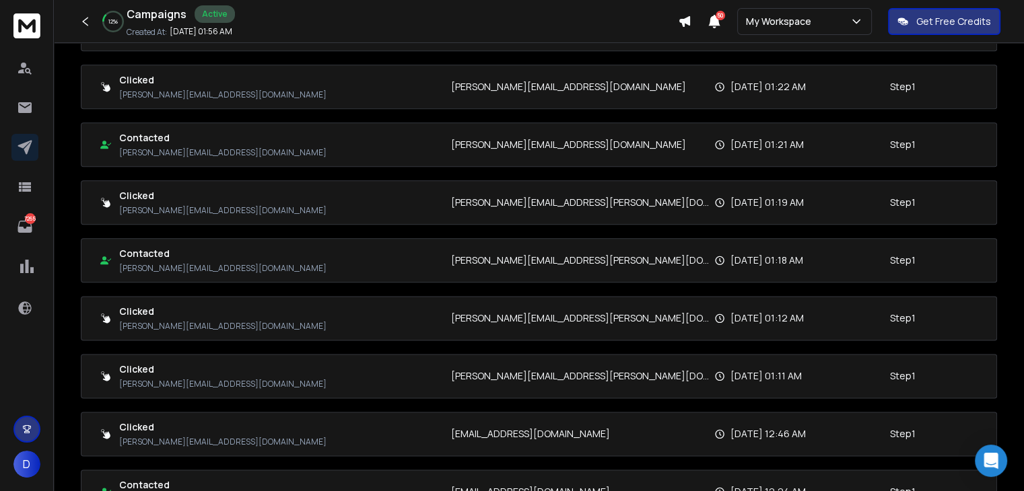
scroll to position [1822, 0]
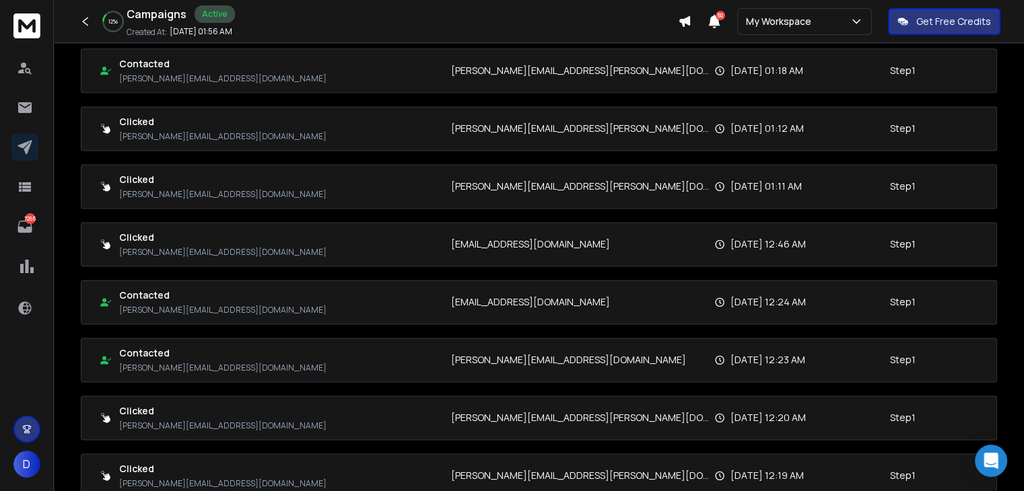
click at [386, 65] on div "Contacted dave@ourlegacyalliance.com" at bounding box center [275, 70] width 351 height 27
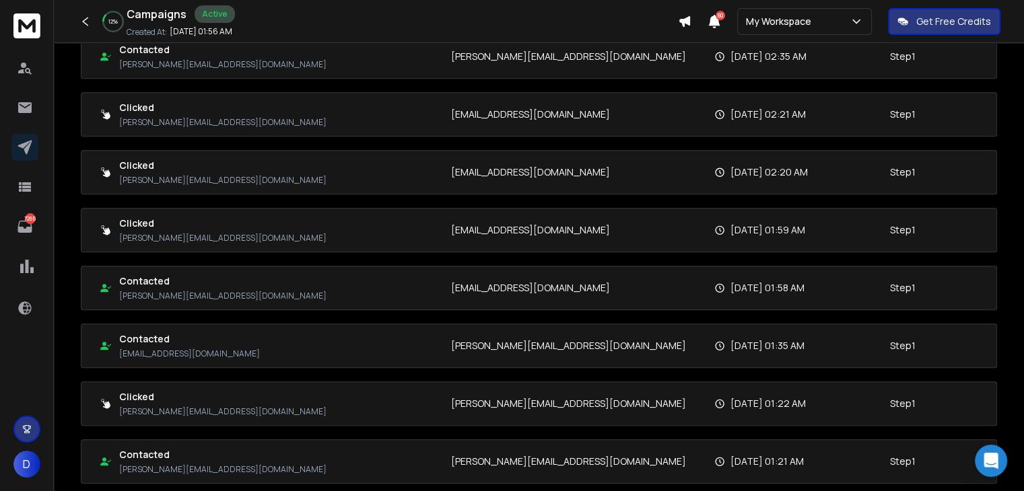
scroll to position [0, 0]
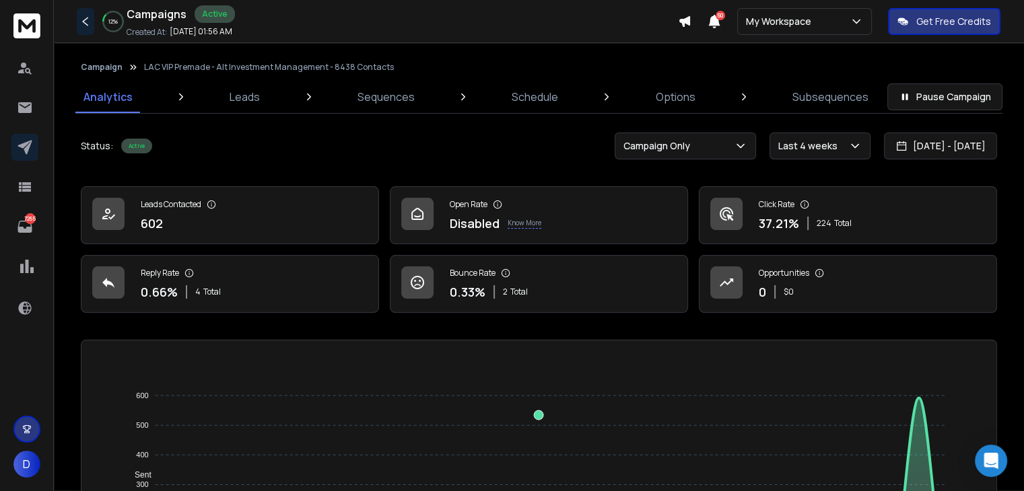
click at [83, 20] on icon at bounding box center [85, 21] width 12 height 12
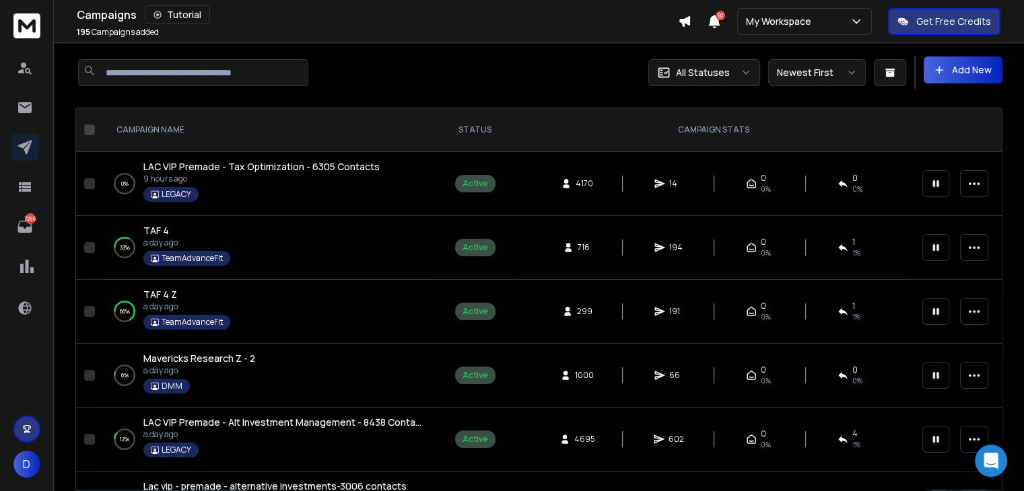
click at [343, 73] on div at bounding box center [307, 73] width 464 height 32
click at [336, 73] on div at bounding box center [307, 73] width 464 height 32
click at [22, 114] on icon at bounding box center [25, 108] width 16 height 16
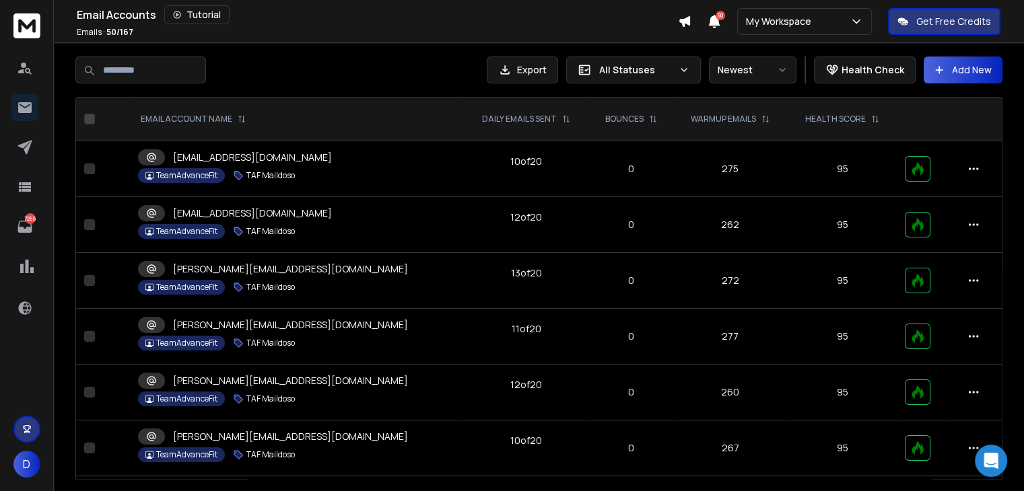
click at [330, 186] on td "victoria@advancefithealth.com TeamAdvanceFit TAF Maildoso" at bounding box center [296, 169] width 333 height 56
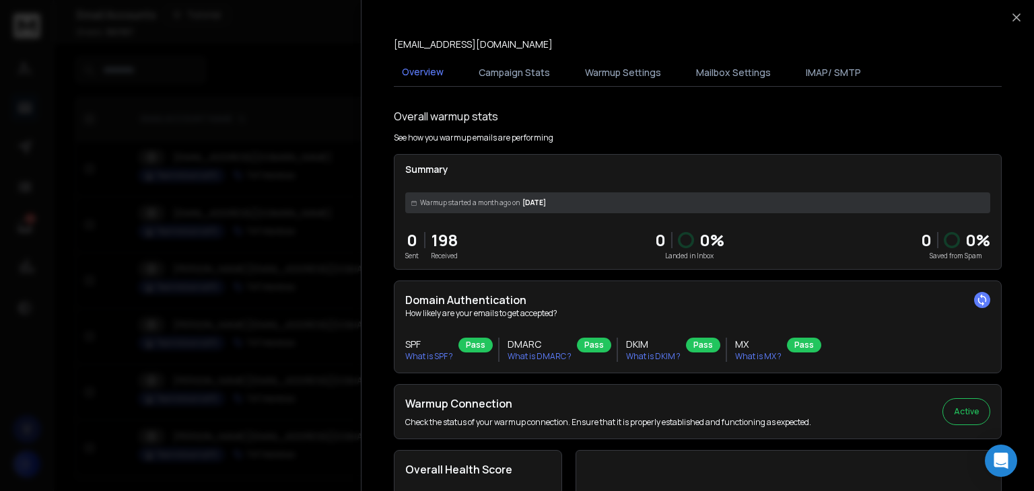
drag, startPoint x: 535, startPoint y: 36, endPoint x: 369, endPoint y: 32, distance: 166.3
click at [369, 32] on div "Multi Select Table Sheet victoria@advancefithealth.com Overview Campaign Stats …" at bounding box center [697, 245] width 673 height 491
copy p "victoria@advancefithealth.com"
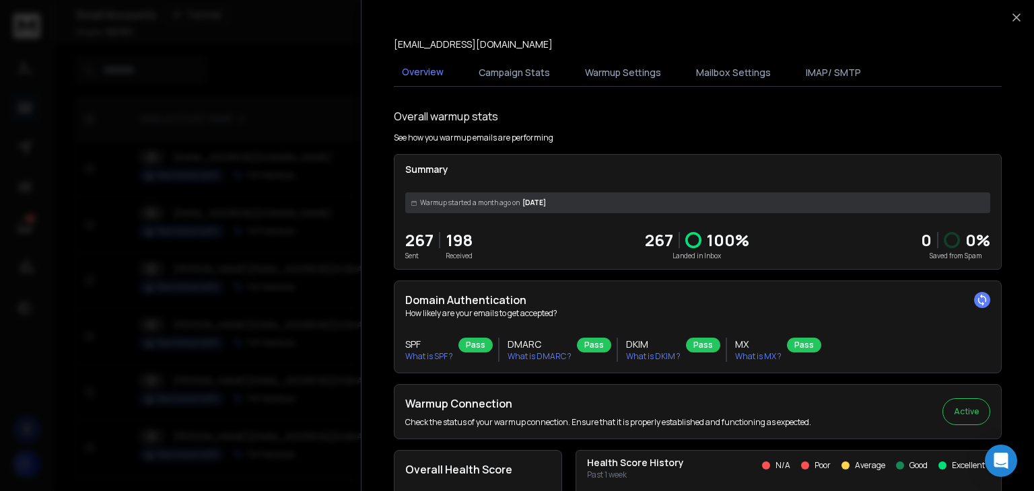
click at [215, 251] on div at bounding box center [517, 245] width 1034 height 491
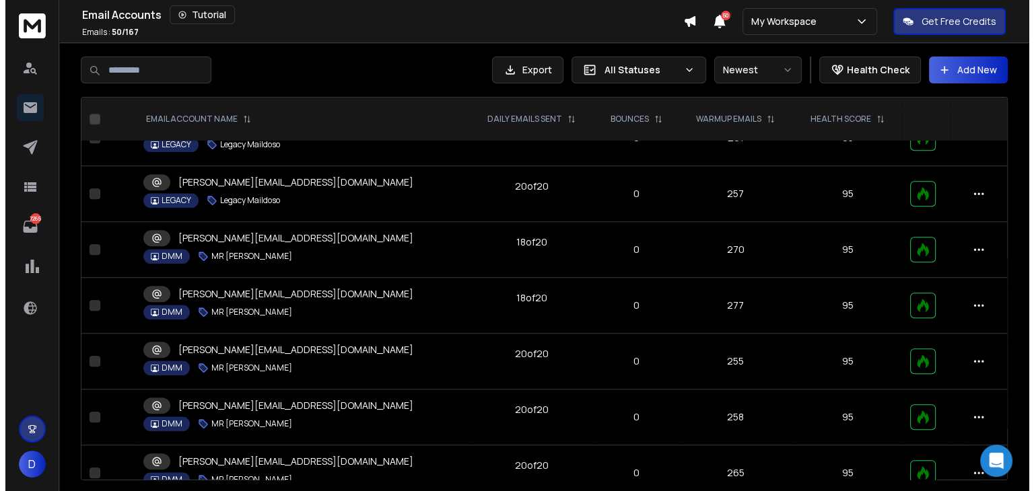
scroll to position [1041, 0]
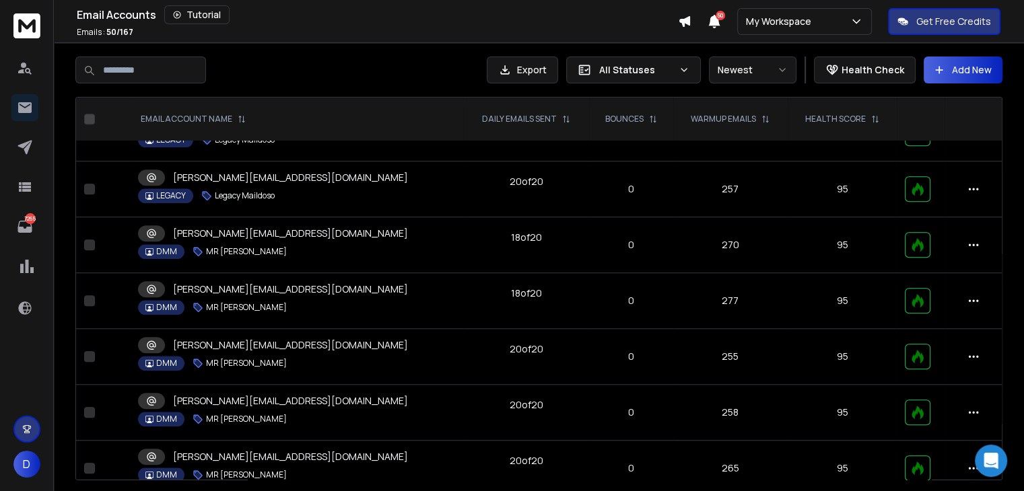
click at [299, 340] on p "nathan@mrresearchlabs.com" at bounding box center [290, 345] width 235 height 13
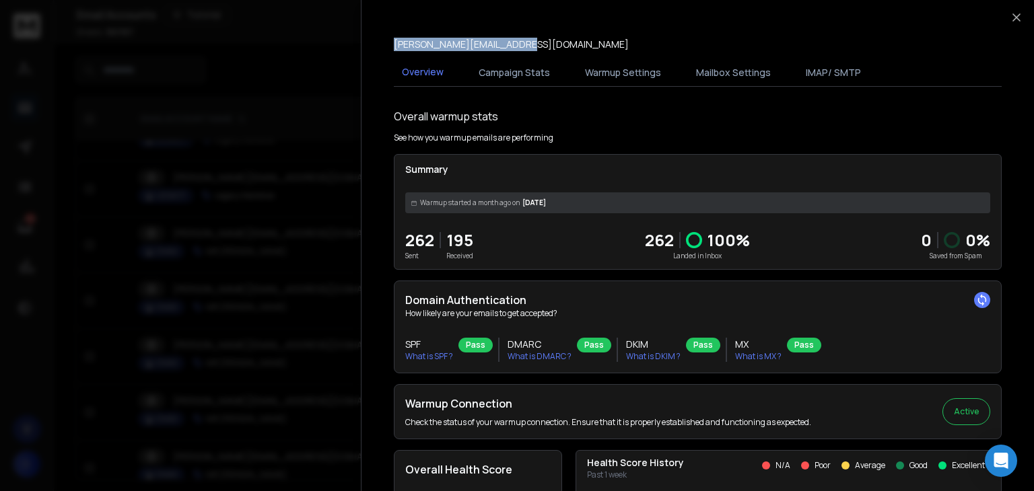
drag, startPoint x: 523, startPoint y: 55, endPoint x: 335, endPoint y: 46, distance: 187.9
click at [335, 46] on body "ReferralStack Unlock AI-powered affiliate growth Lifetime Deals available! Clai…" at bounding box center [512, 245] width 1024 height 491
copy body "Multi Select Table Sheet nathan@mrresearchlabs.com"
click at [206, 218] on div at bounding box center [517, 245] width 1034 height 491
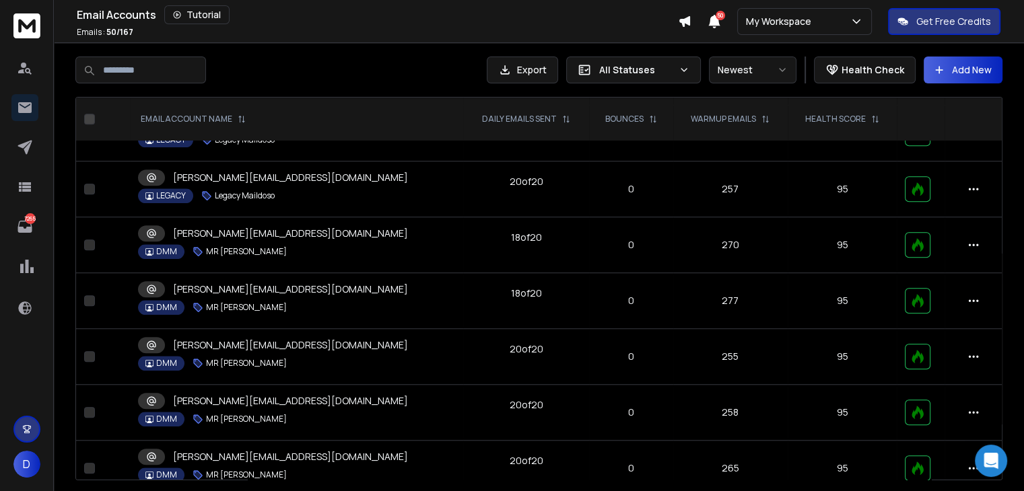
click at [630, 79] on div "All Statuses" at bounding box center [633, 70] width 135 height 27
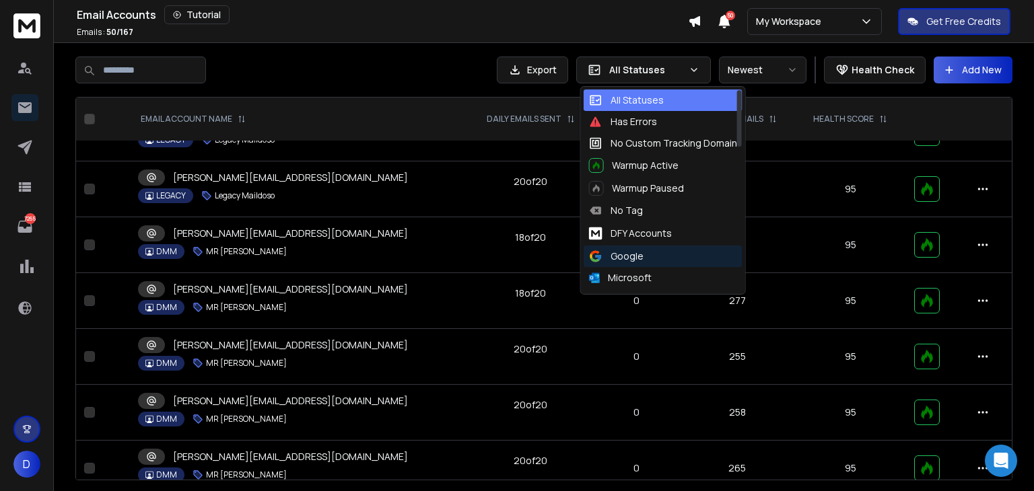
click at [614, 251] on div "Google" at bounding box center [616, 256] width 55 height 13
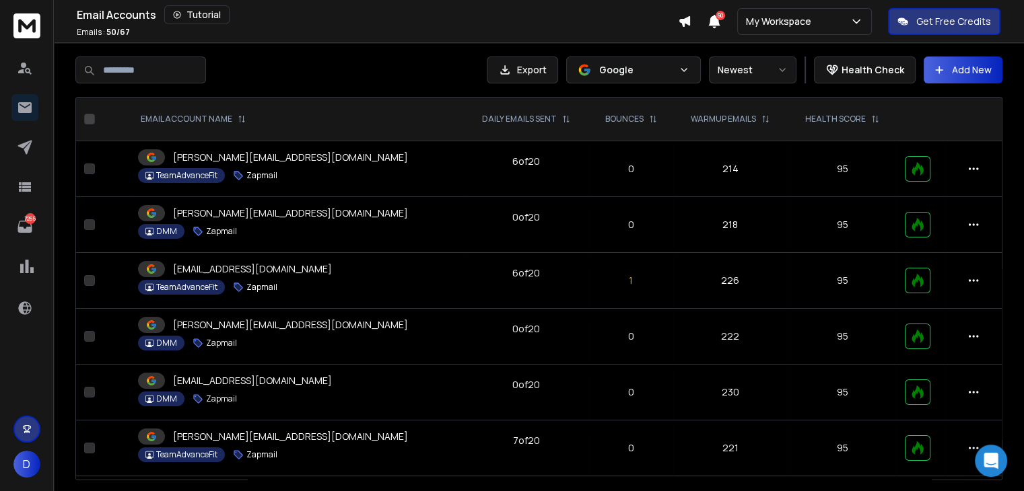
click at [324, 184] on td "hannah@thelifehealthstore.com TeamAdvanceFit Zapmail" at bounding box center [296, 169] width 333 height 56
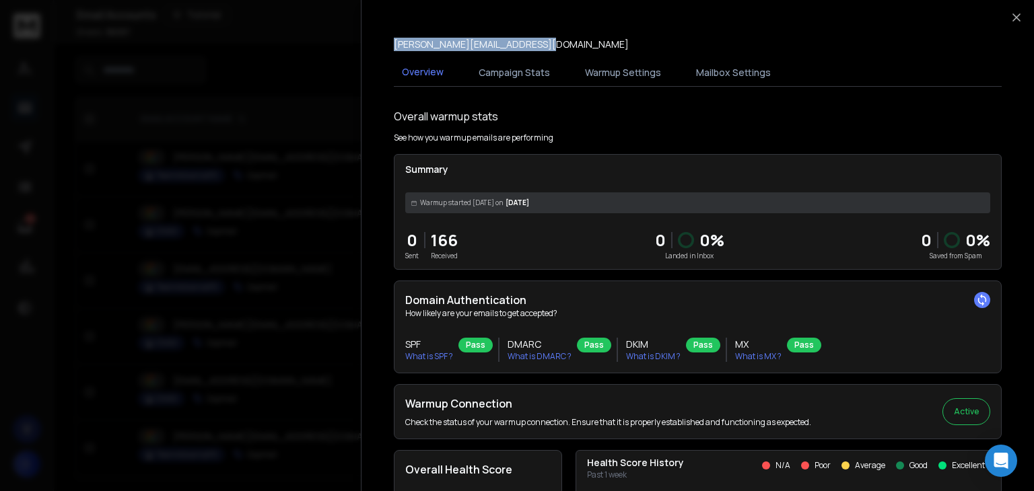
drag, startPoint x: 547, startPoint y: 45, endPoint x: 378, endPoint y: 40, distance: 169.7
copy p "hannah@thelifehealthstore.com"
